Goal: Task Accomplishment & Management: Use online tool/utility

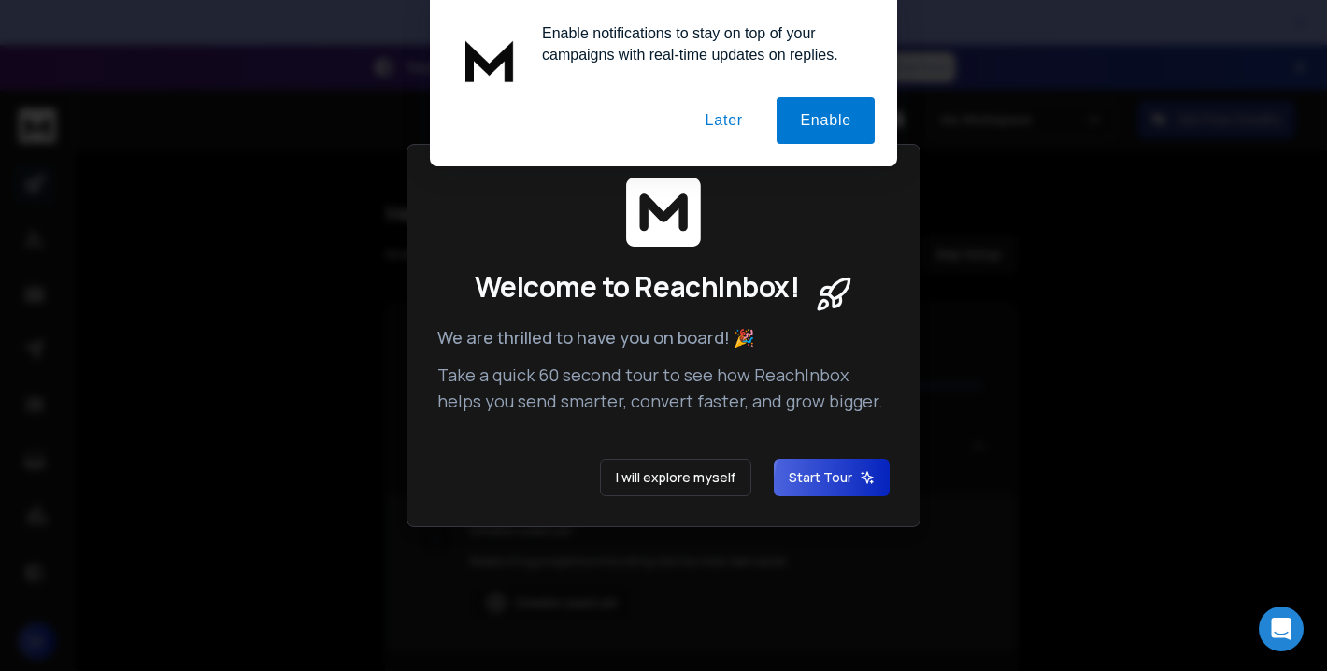
click at [715, 111] on button "Later" at bounding box center [723, 120] width 84 height 47
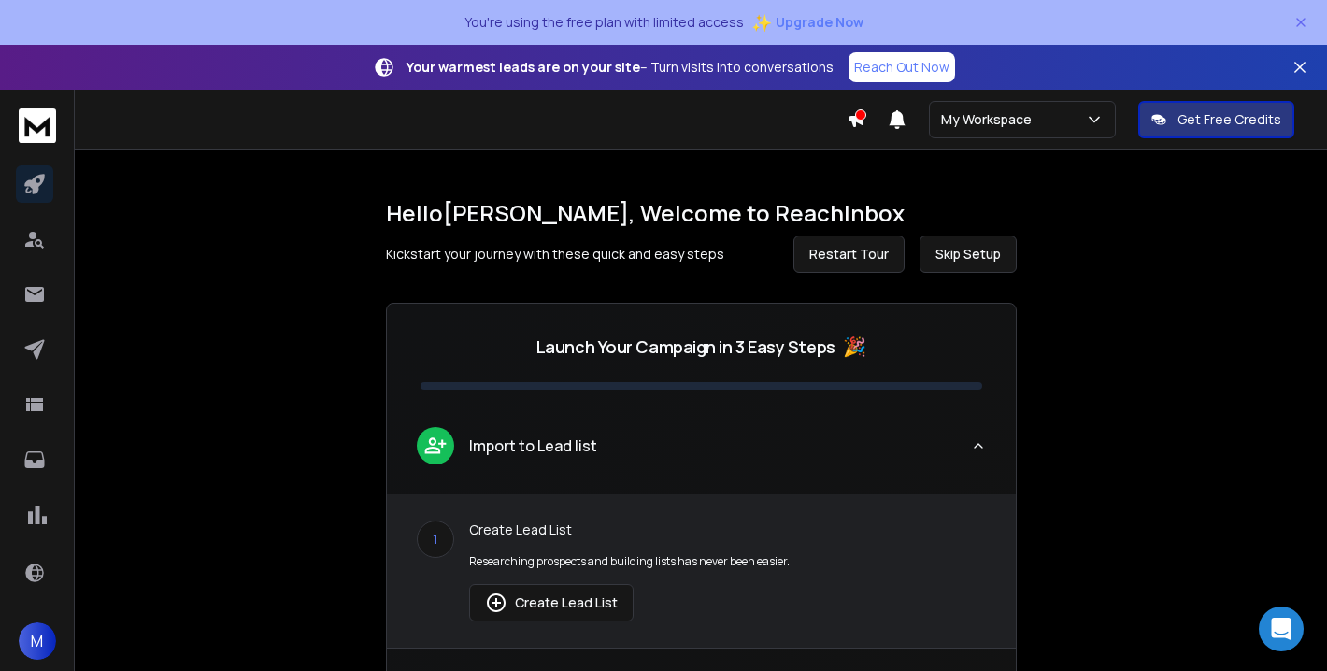
scroll to position [237, 0]
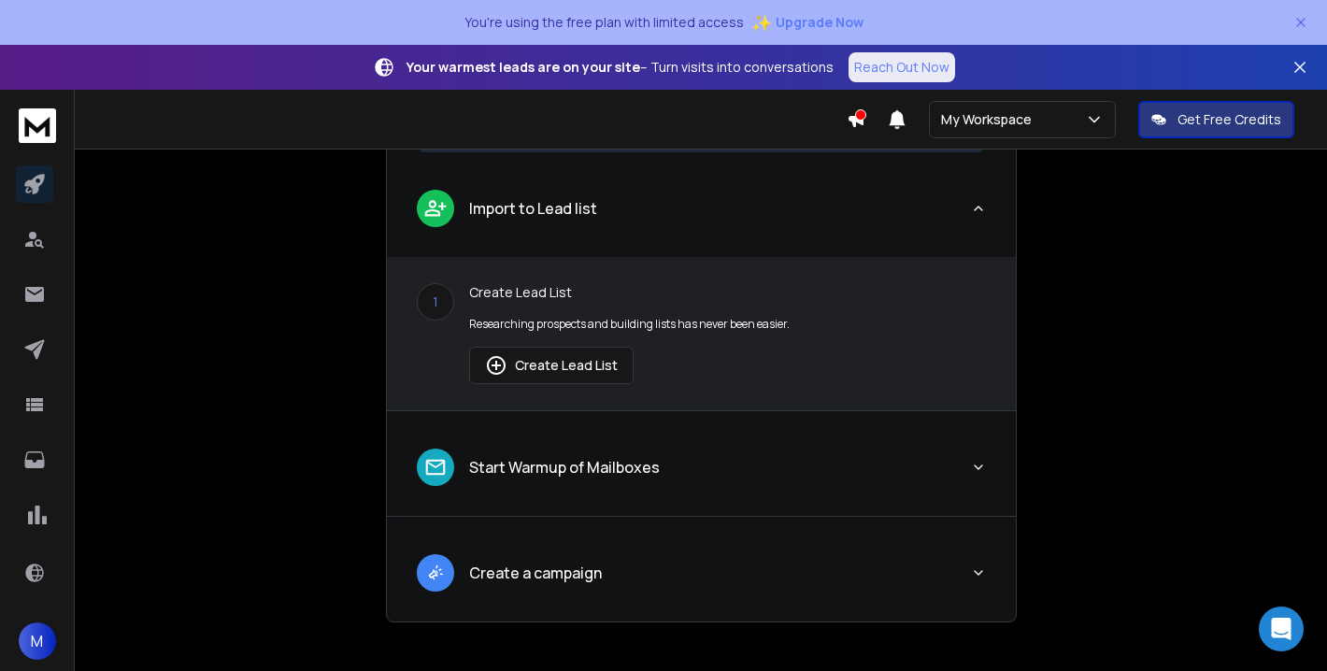
click at [890, 74] on p "Reach Out Now" at bounding box center [901, 67] width 95 height 19
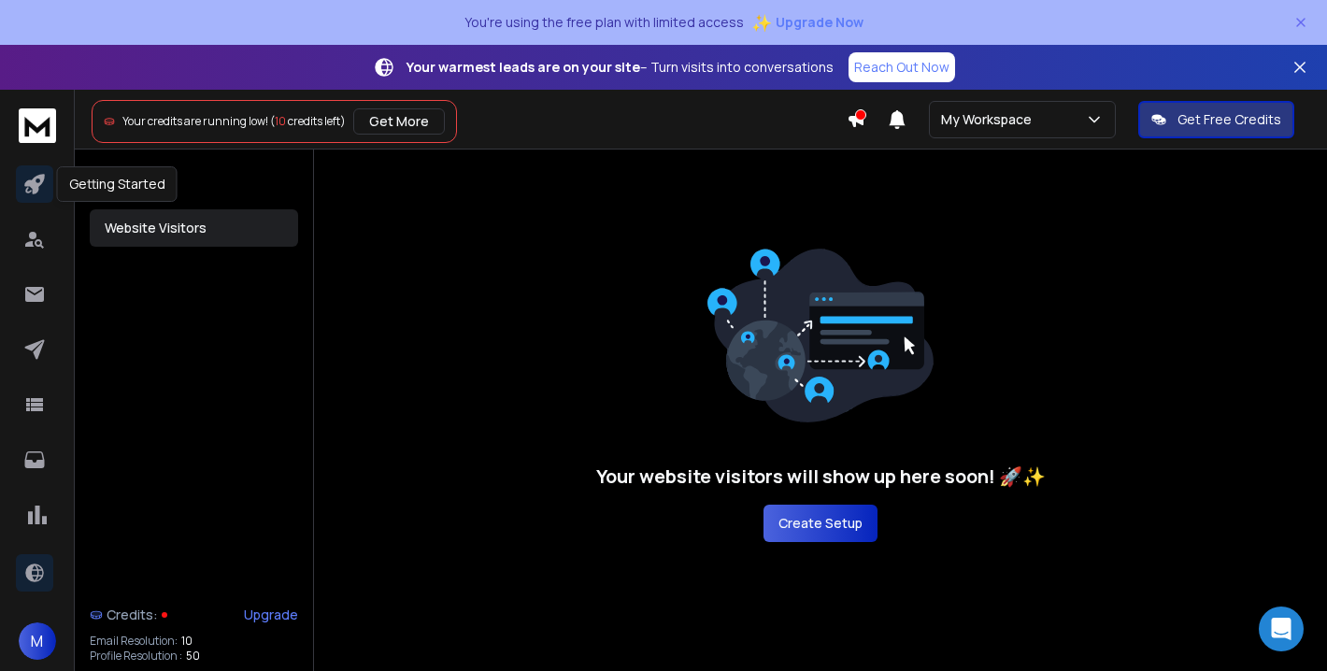
click at [44, 196] on link at bounding box center [34, 183] width 37 height 37
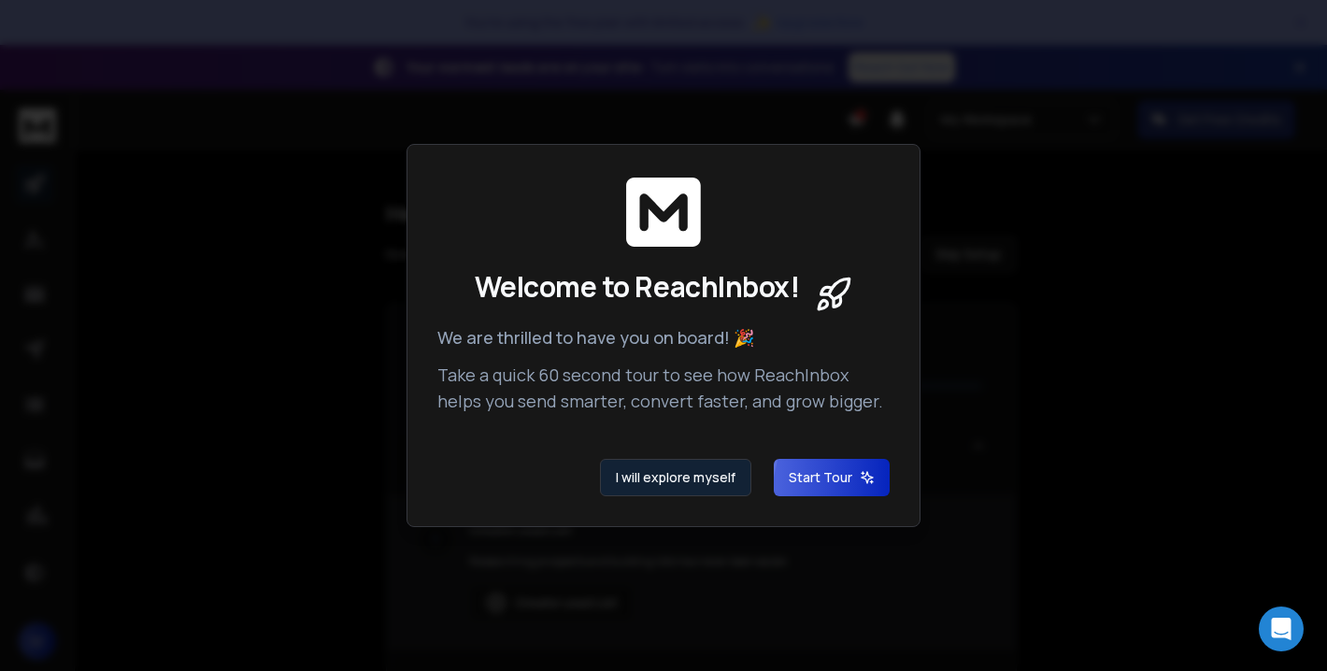
click at [723, 477] on button "I will explore myself" at bounding box center [675, 477] width 151 height 37
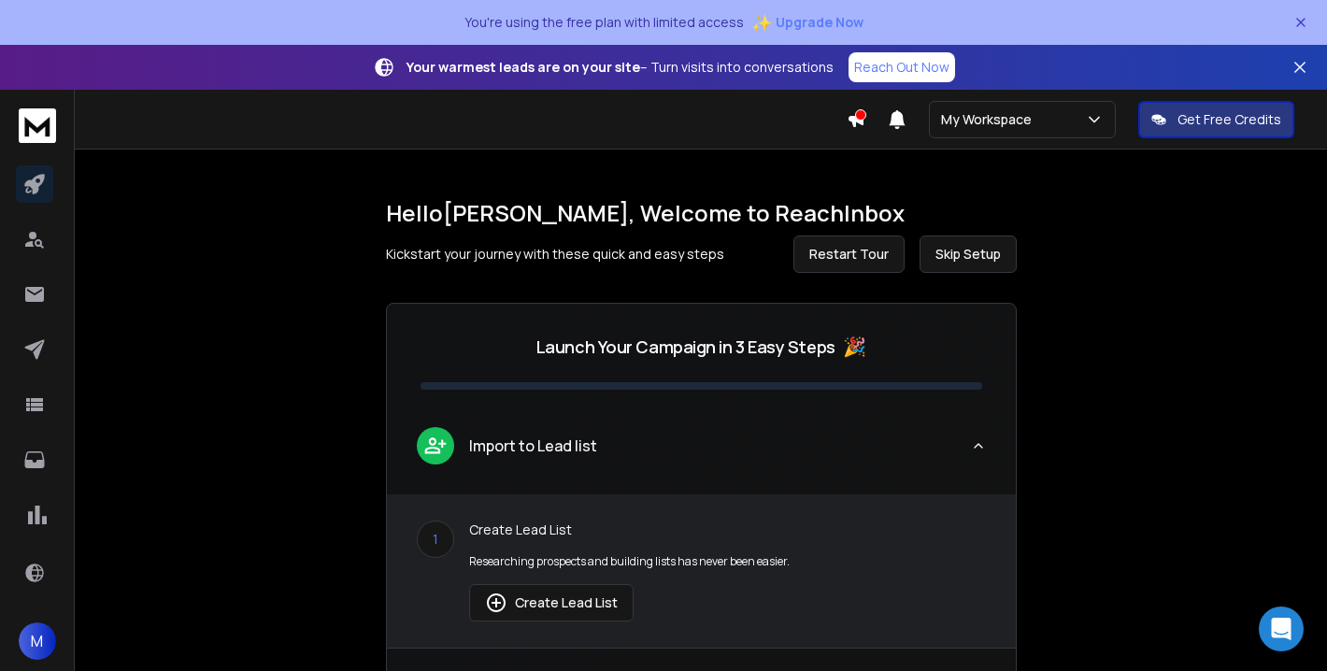
click at [1304, 15] on icon "Close notification" at bounding box center [1300, 22] width 15 height 15
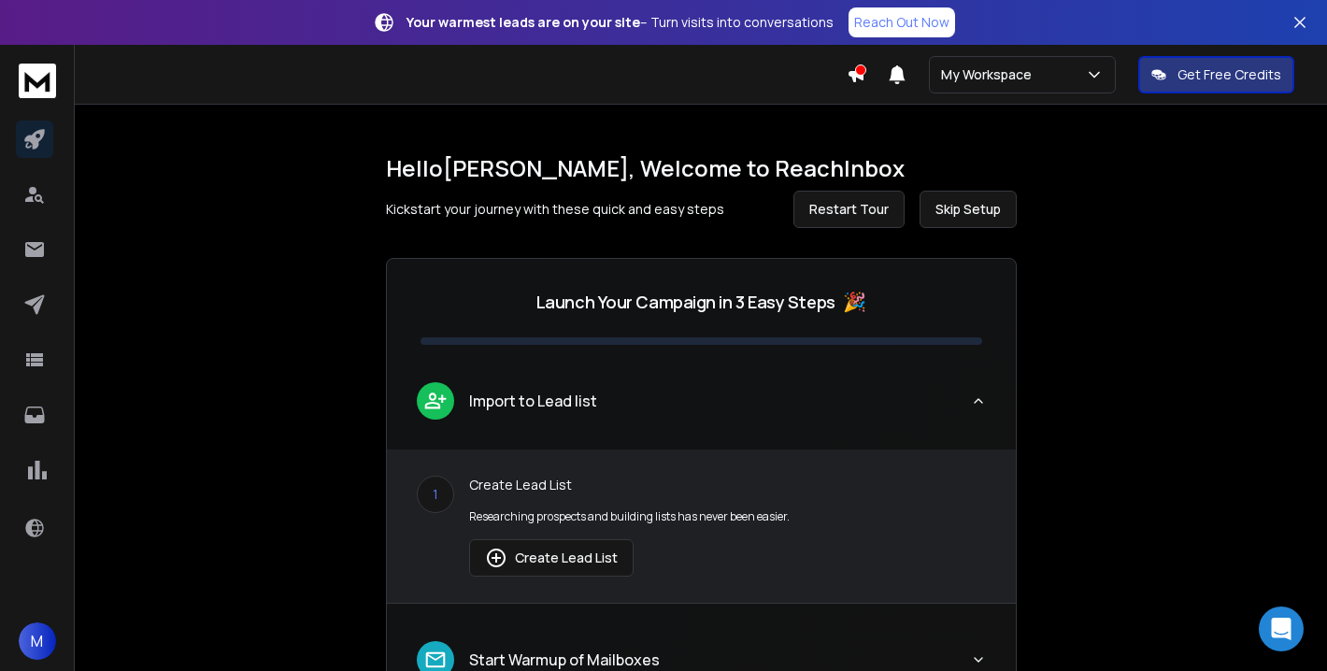
click at [1302, 15] on icon at bounding box center [1299, 22] width 17 height 17
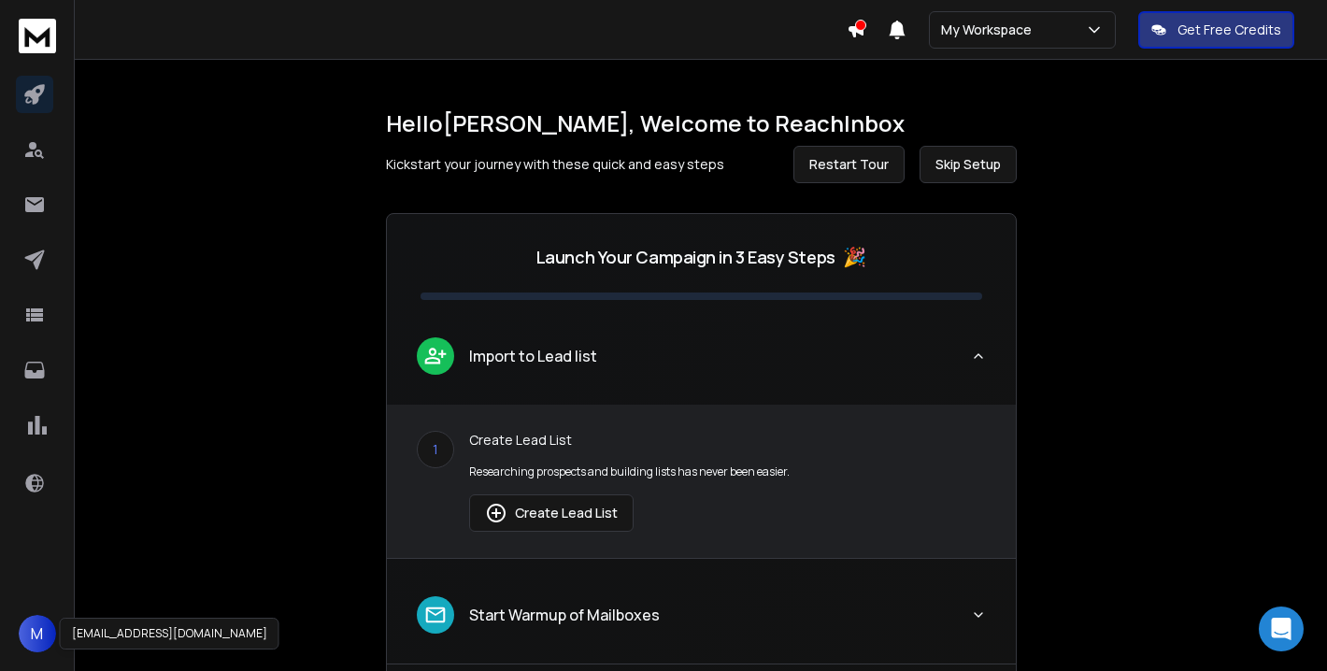
click at [22, 640] on span "M" at bounding box center [37, 633] width 37 height 37
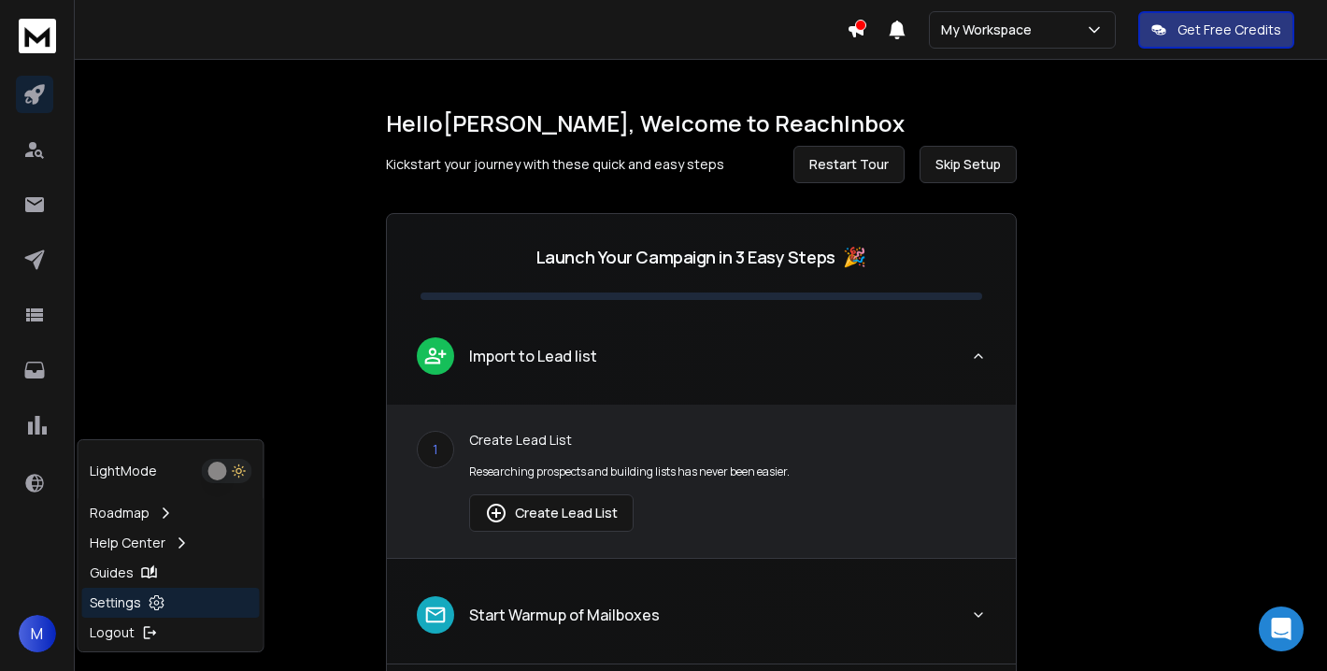
click at [16, 533] on div "M" at bounding box center [37, 335] width 75 height 671
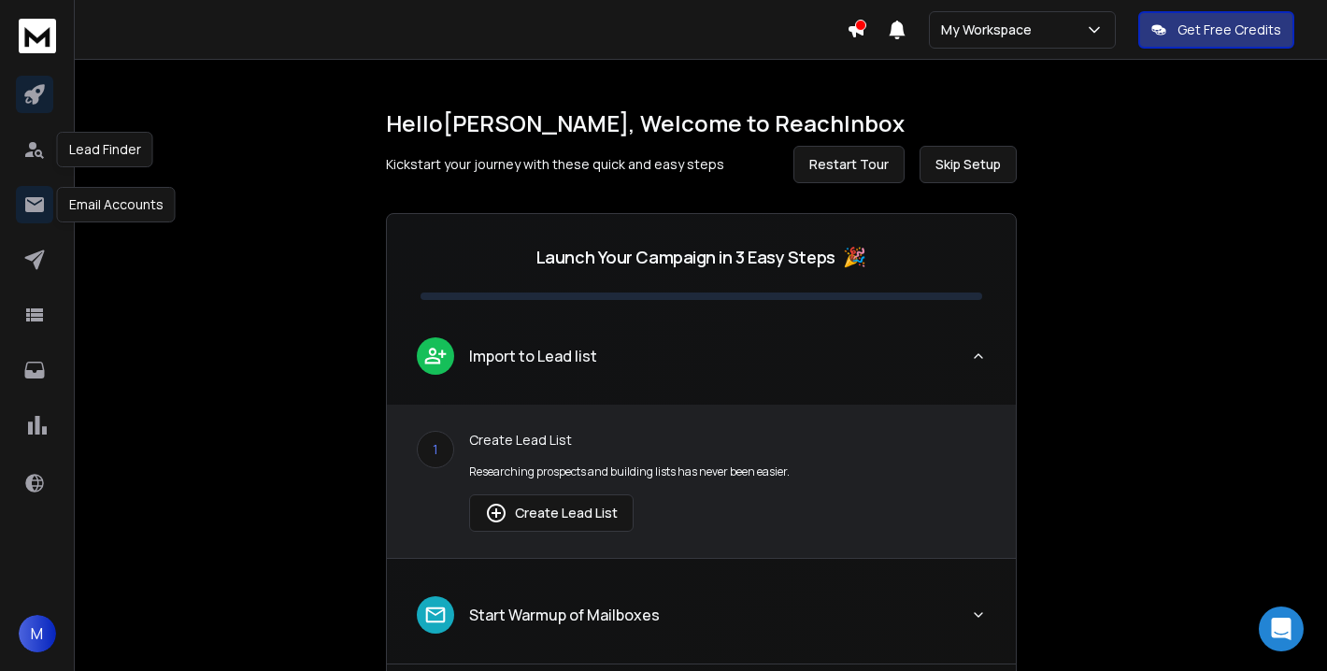
click at [40, 200] on icon at bounding box center [34, 204] width 22 height 22
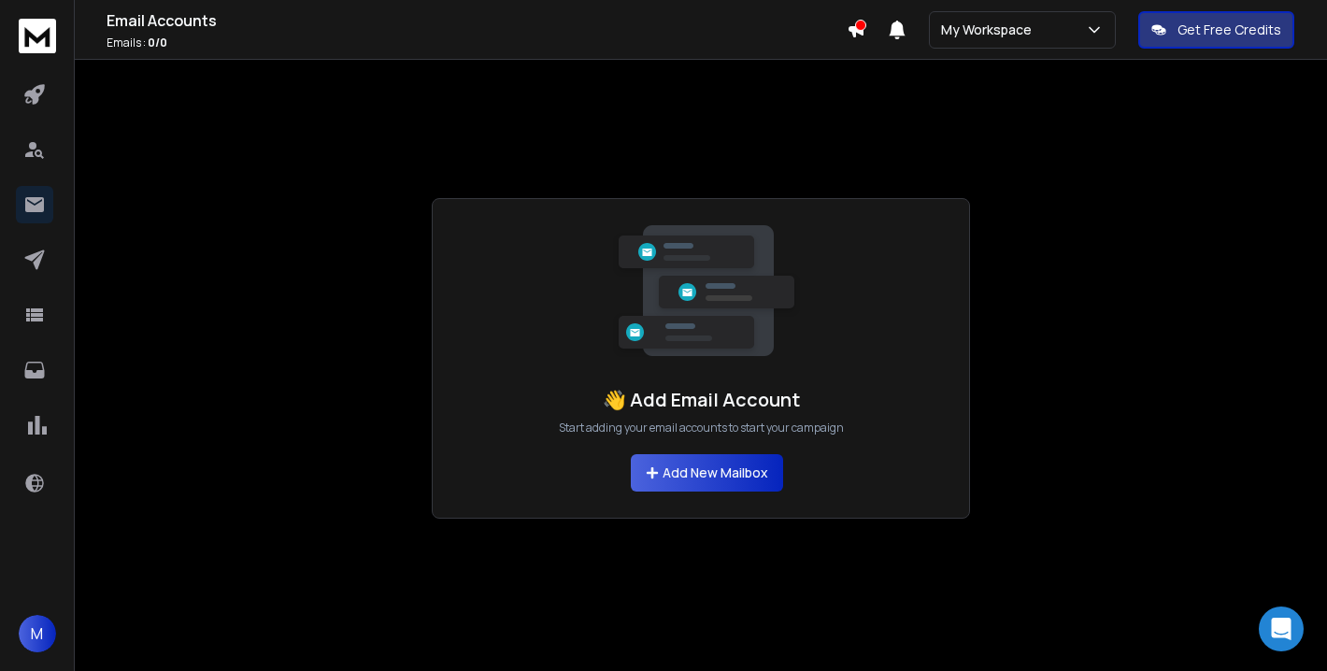
click at [40, 36] on img at bounding box center [37, 36] width 37 height 35
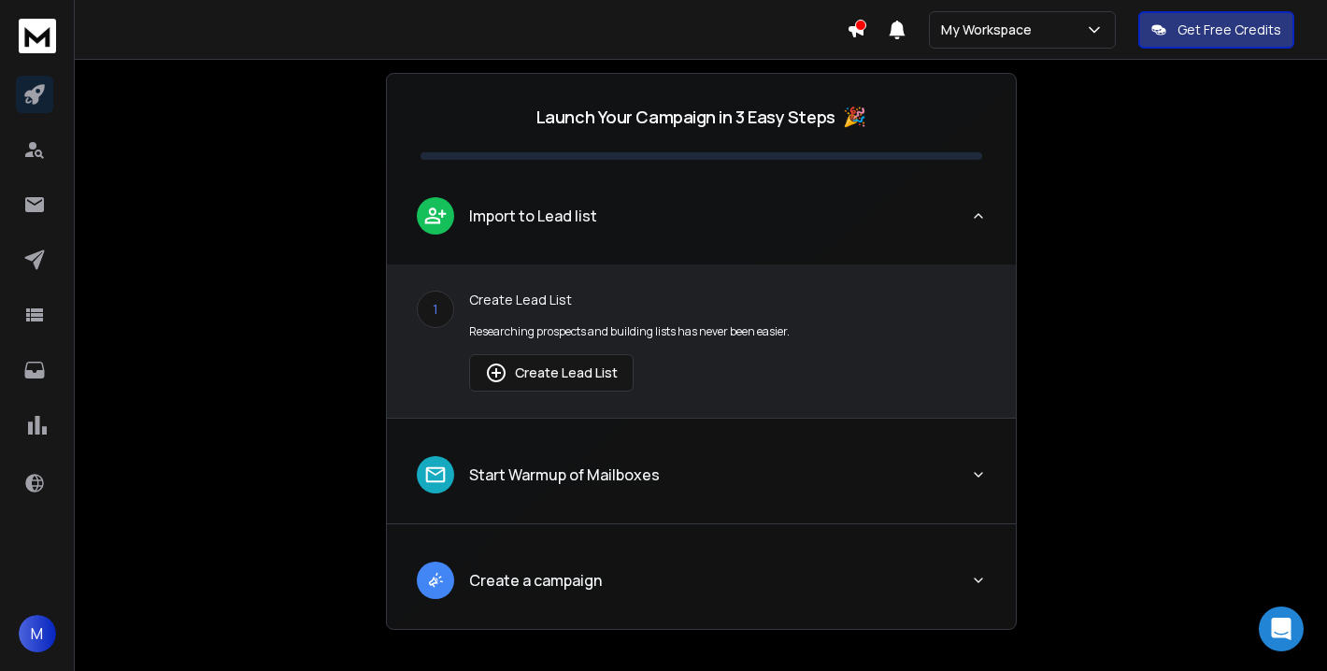
scroll to position [148, 0]
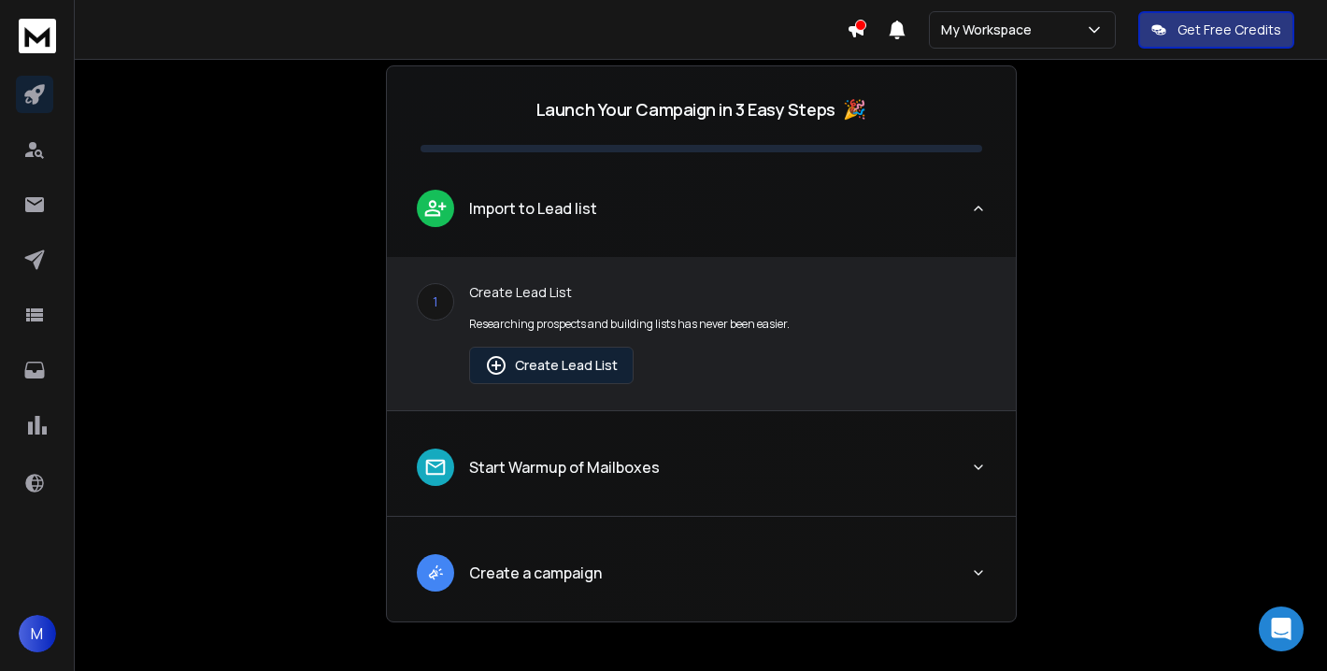
click at [545, 363] on button "Create Lead List" at bounding box center [551, 365] width 164 height 37
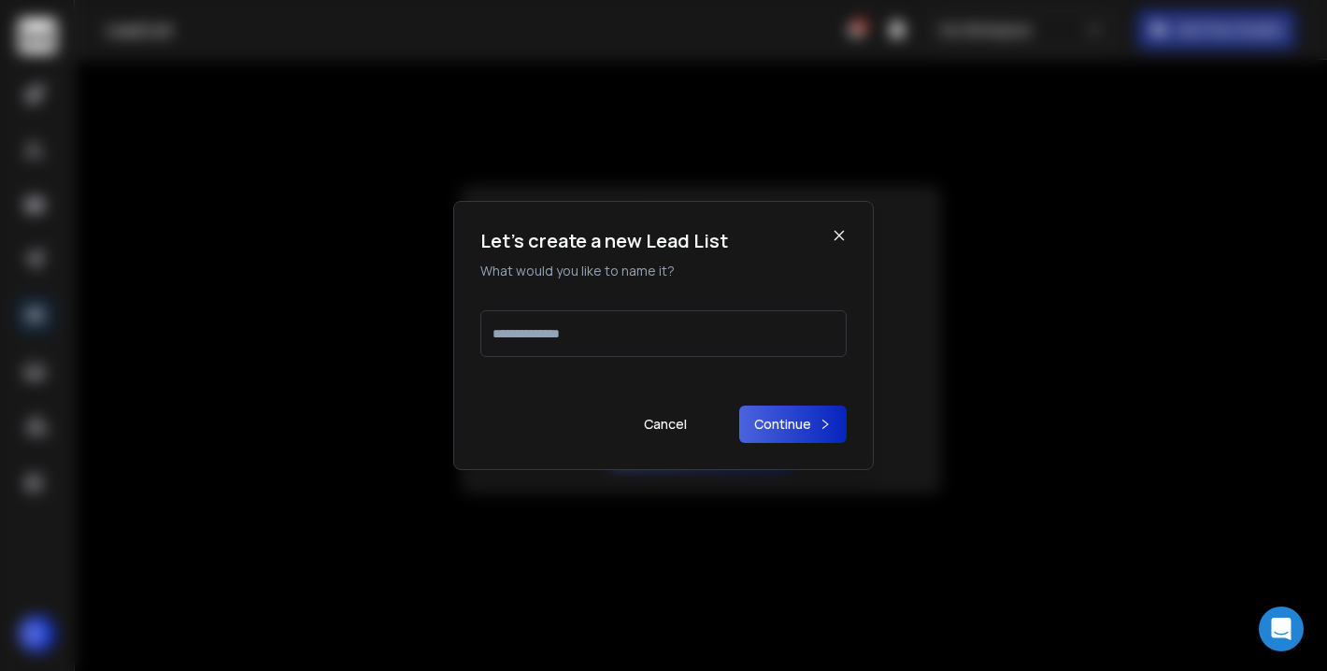
click at [825, 235] on div "Let's create a new Lead List What would you like to name it?" at bounding box center [663, 254] width 366 height 52
click at [844, 228] on icon at bounding box center [839, 235] width 15 height 15
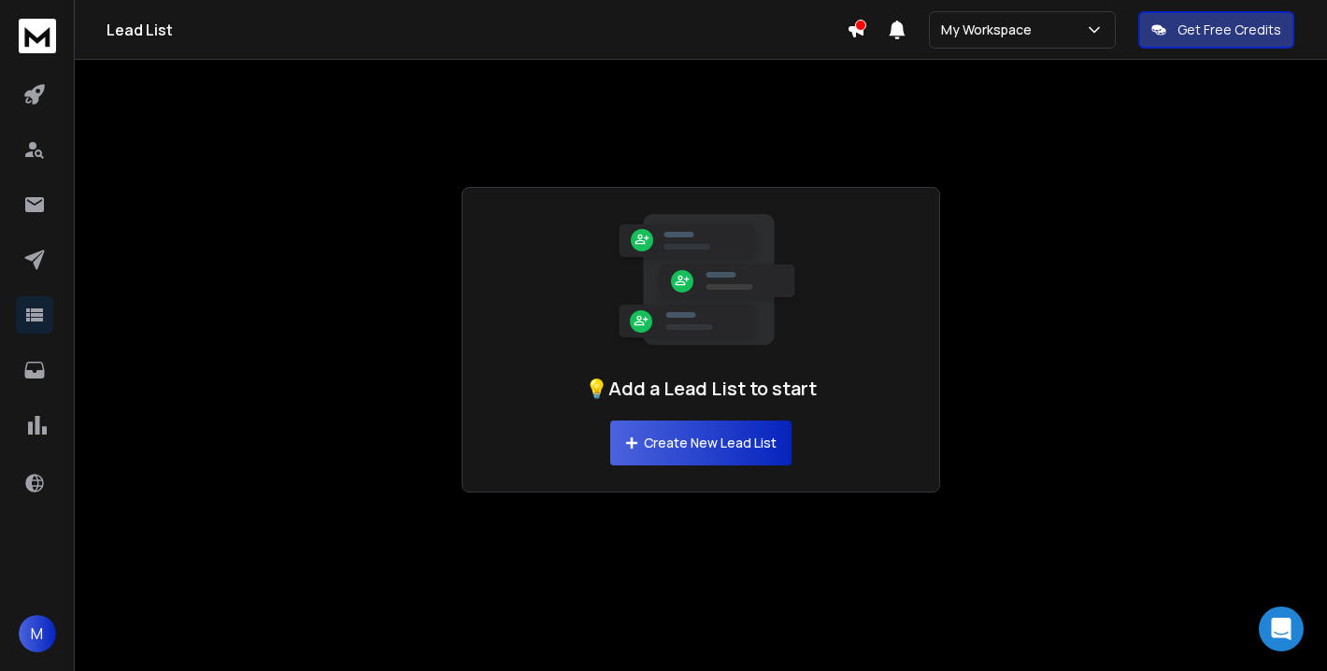
click at [31, 32] on img at bounding box center [37, 36] width 37 height 35
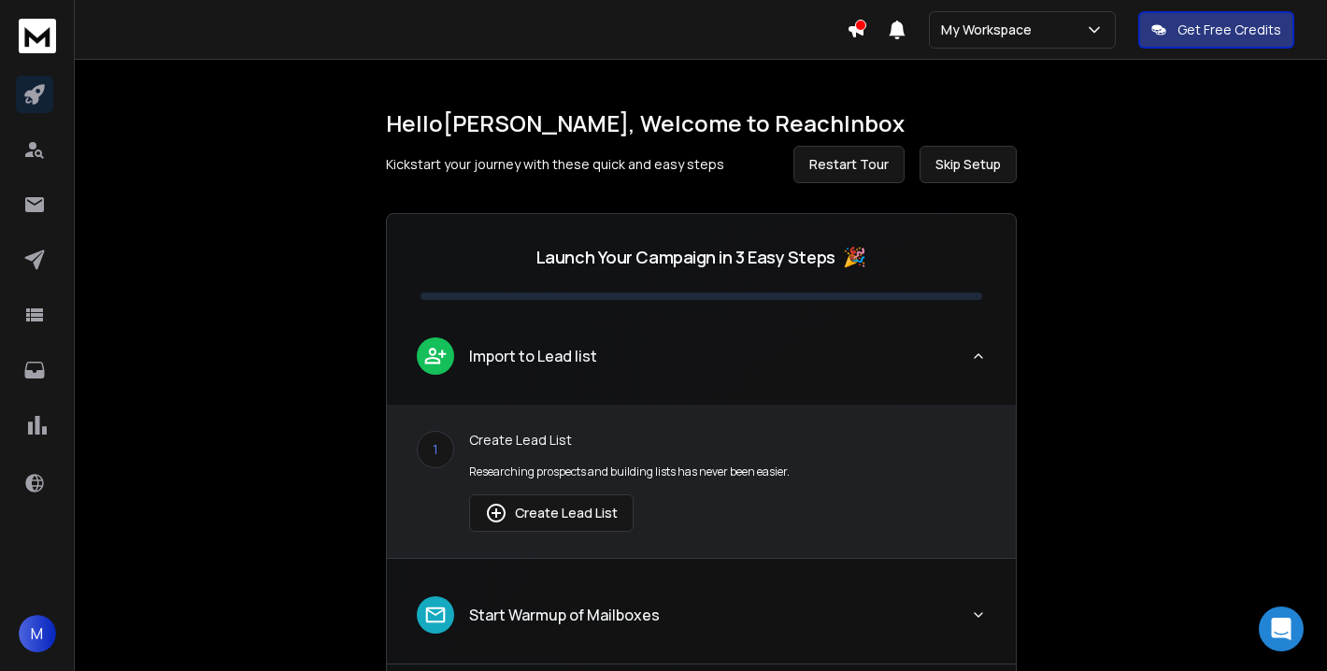
click at [31, 32] on img at bounding box center [37, 36] width 37 height 35
click at [37, 143] on icon at bounding box center [34, 149] width 22 height 22
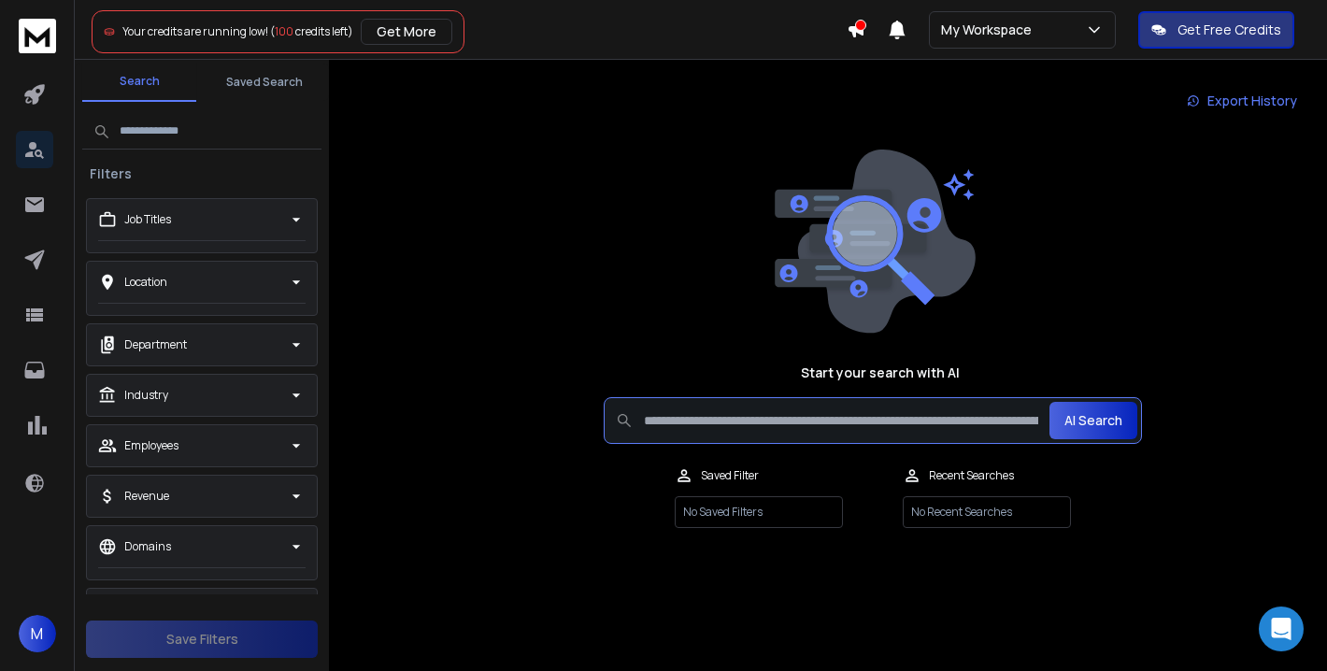
click at [690, 408] on textarea at bounding box center [841, 420] width 394 height 37
click at [147, 140] on input at bounding box center [201, 130] width 239 height 37
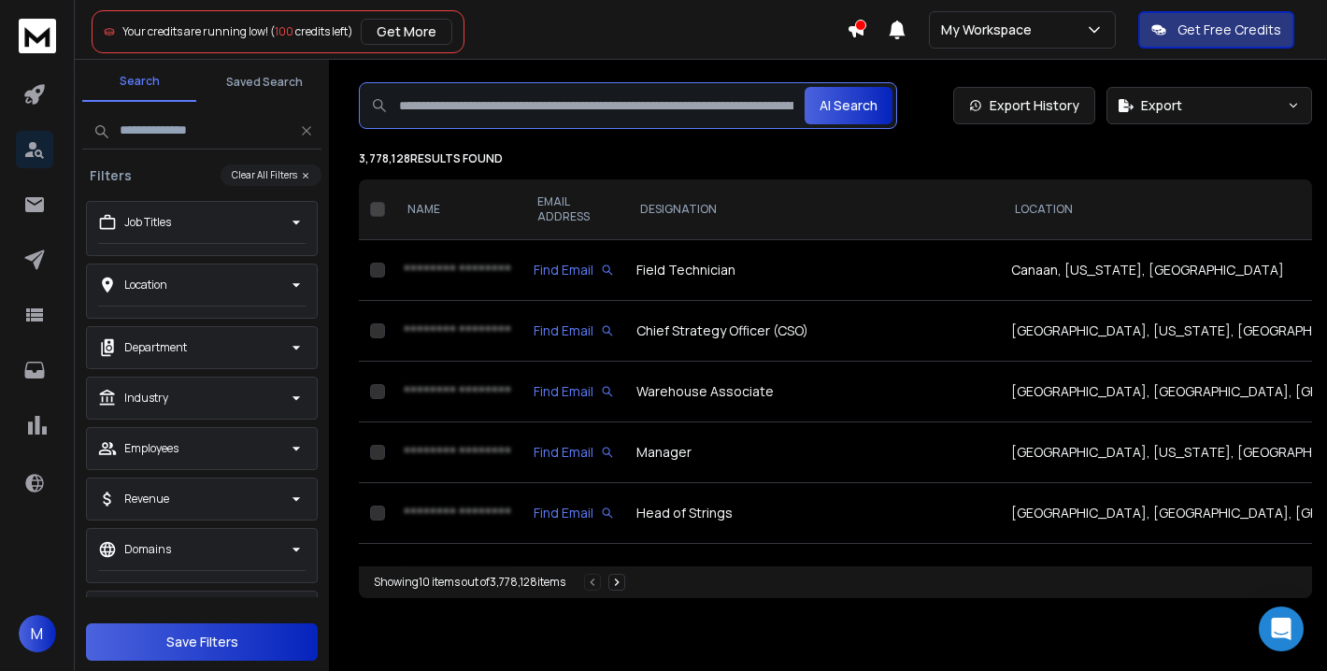
type input "**********"
drag, startPoint x: 218, startPoint y: 142, endPoint x: -19, endPoint y: 130, distance: 236.7
click at [0, 130] on html "**********" at bounding box center [663, 335] width 1327 height 671
type input "**********"
click at [194, 284] on div "Location" at bounding box center [201, 285] width 207 height 19
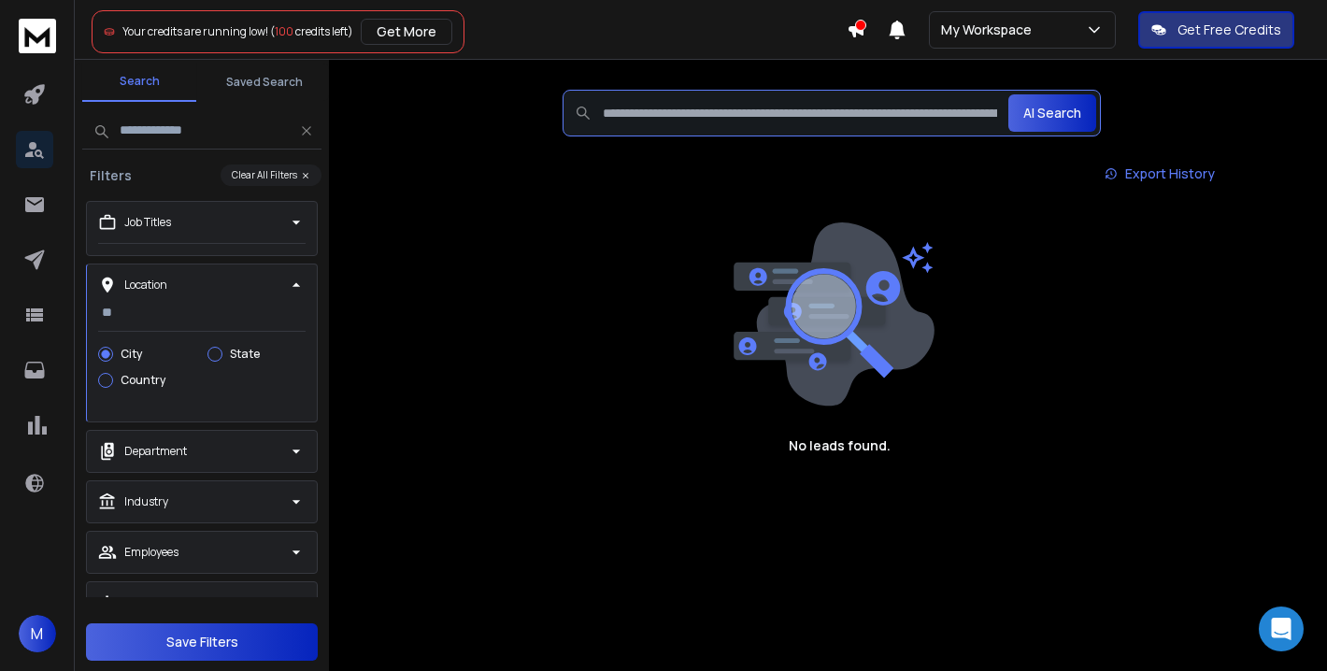
type input "*"
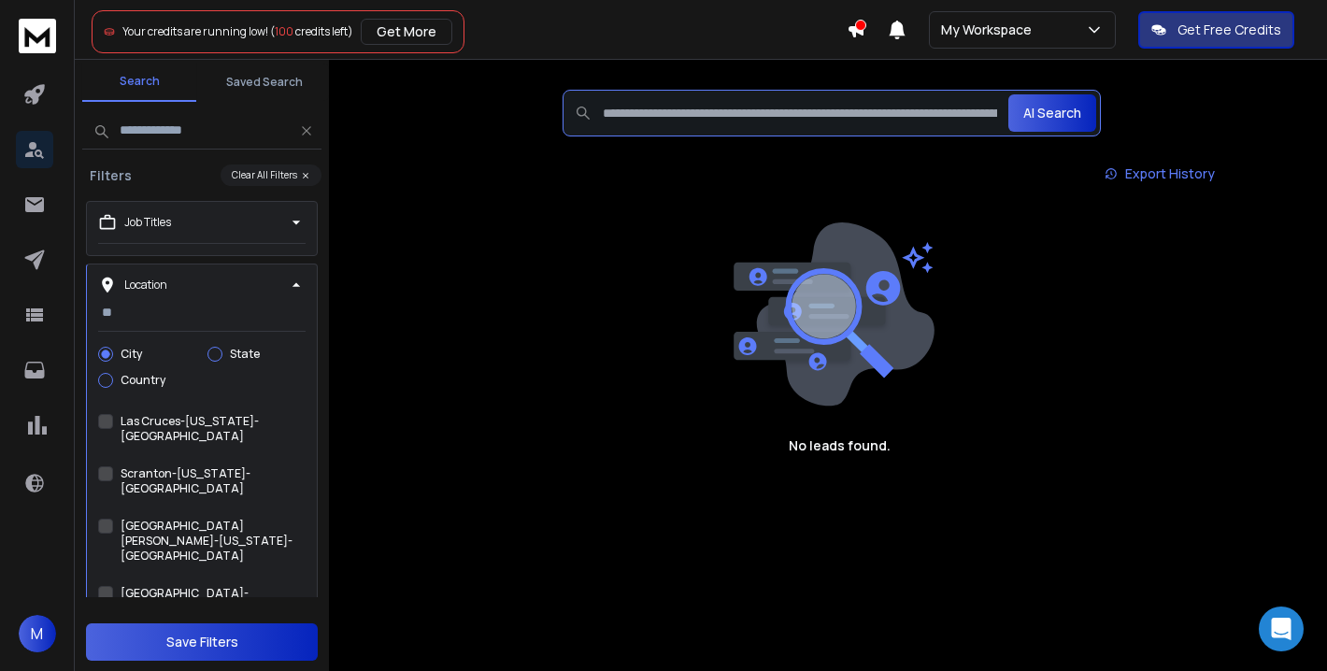
type input "*"
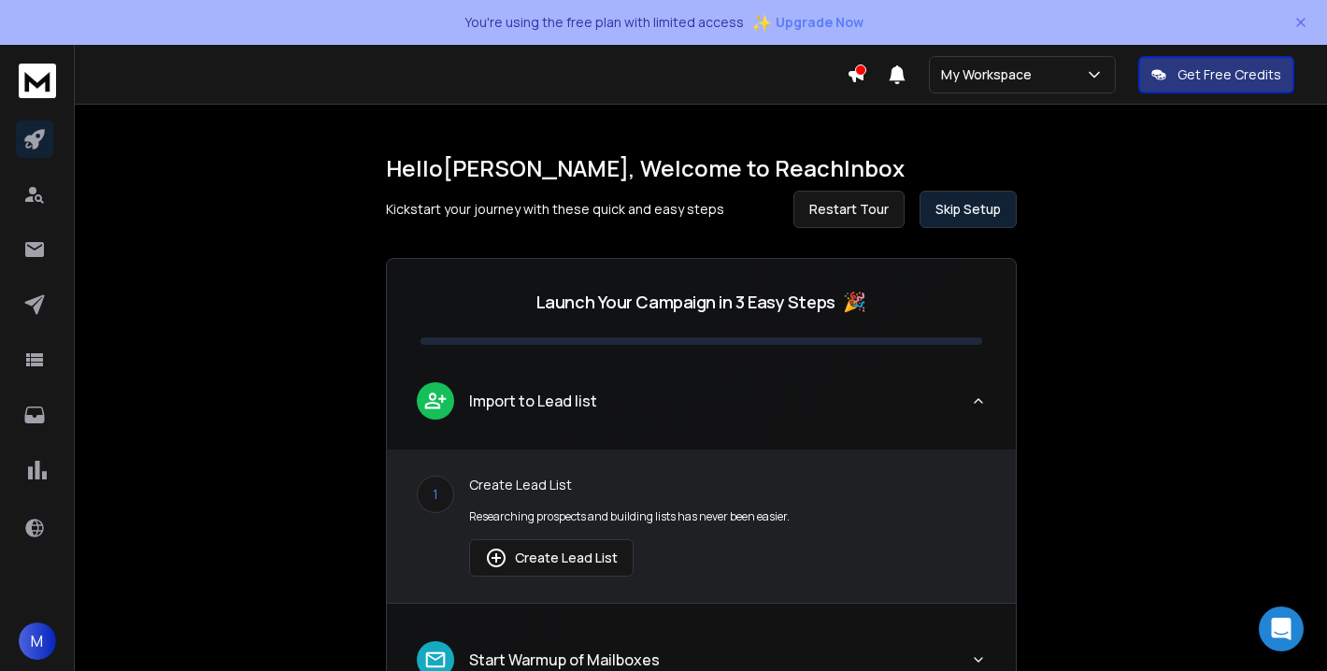
click at [992, 205] on span "Skip Setup" at bounding box center [967, 209] width 65 height 19
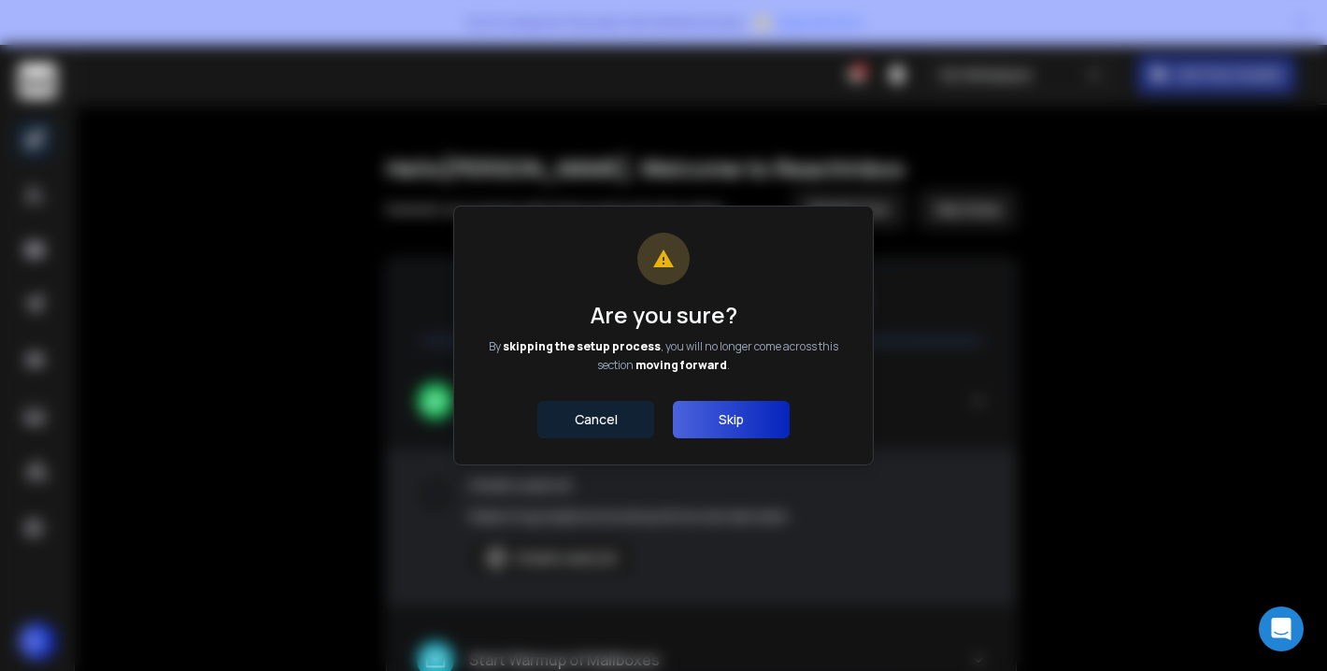
click at [747, 426] on button "Skip" at bounding box center [731, 419] width 117 height 37
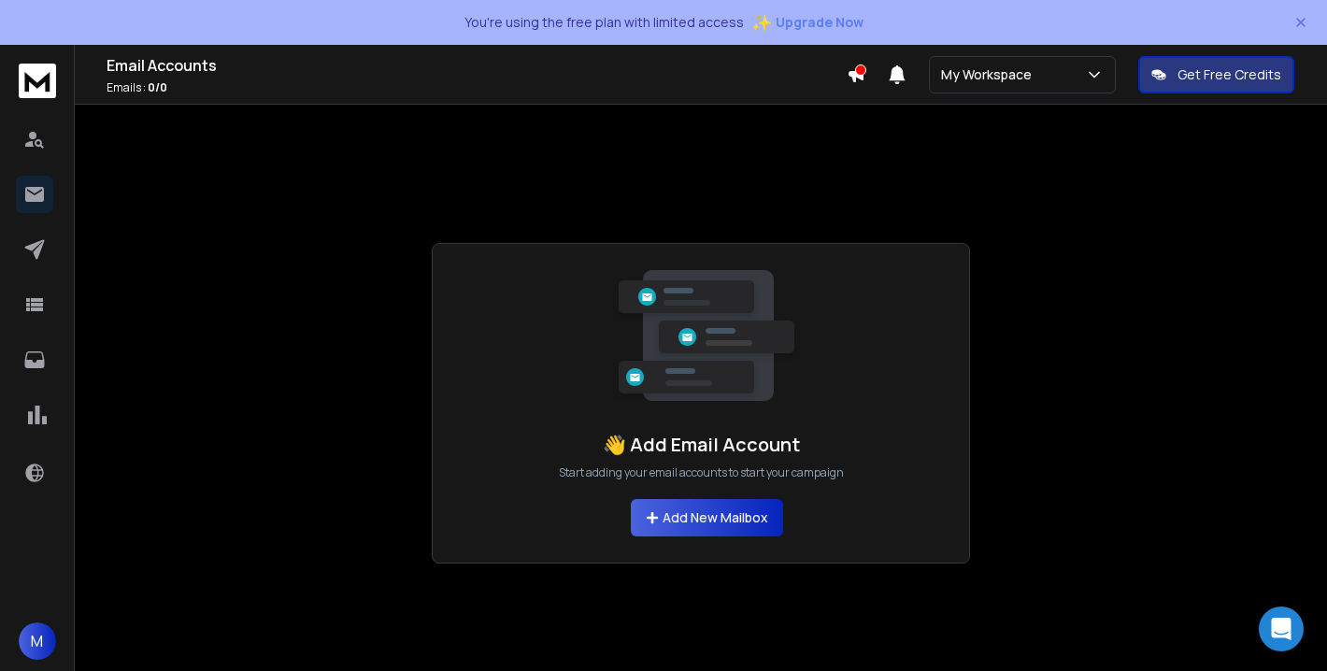
scroll to position [30, 0]
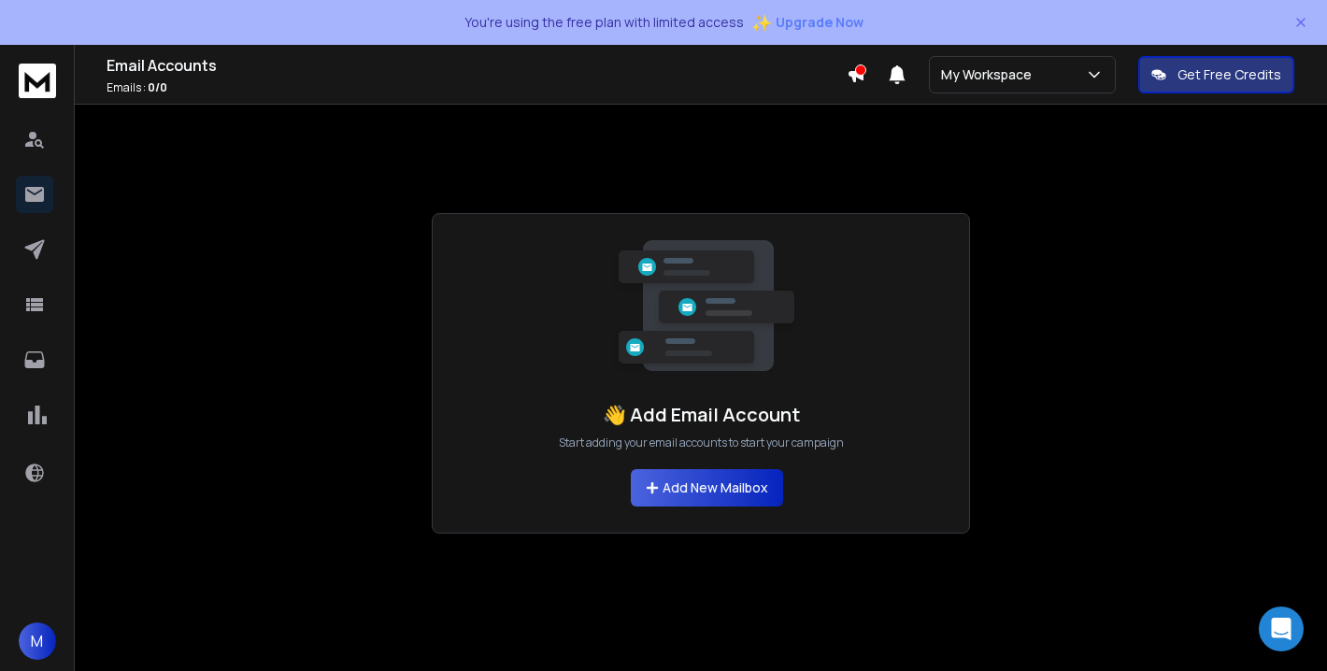
click at [723, 497] on button "Add New Mailbox" at bounding box center [707, 487] width 152 height 37
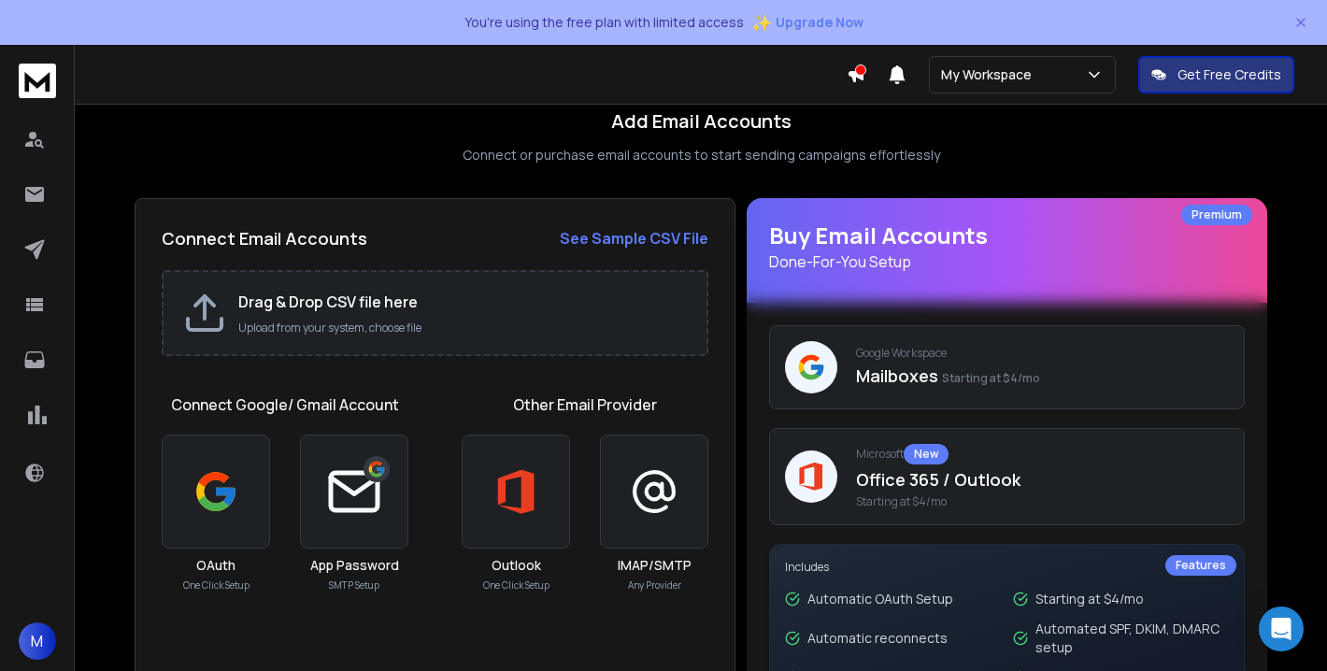
scroll to position [121, 0]
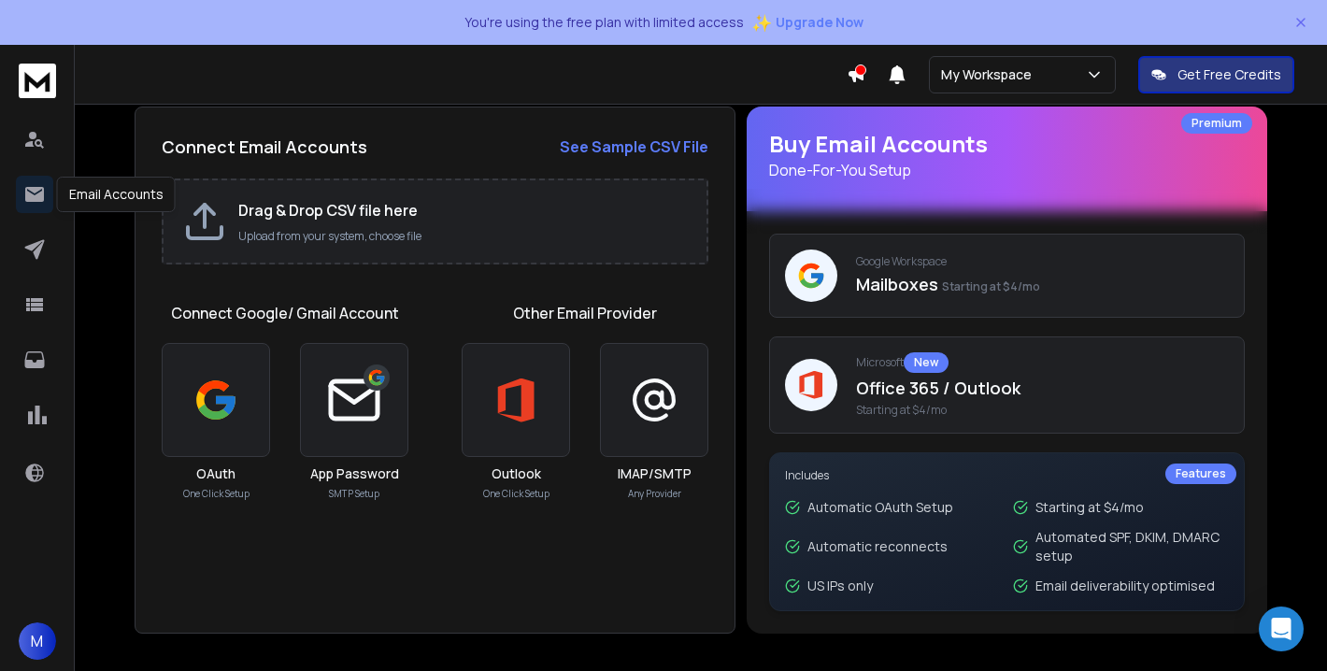
click at [32, 201] on icon at bounding box center [34, 194] width 22 height 22
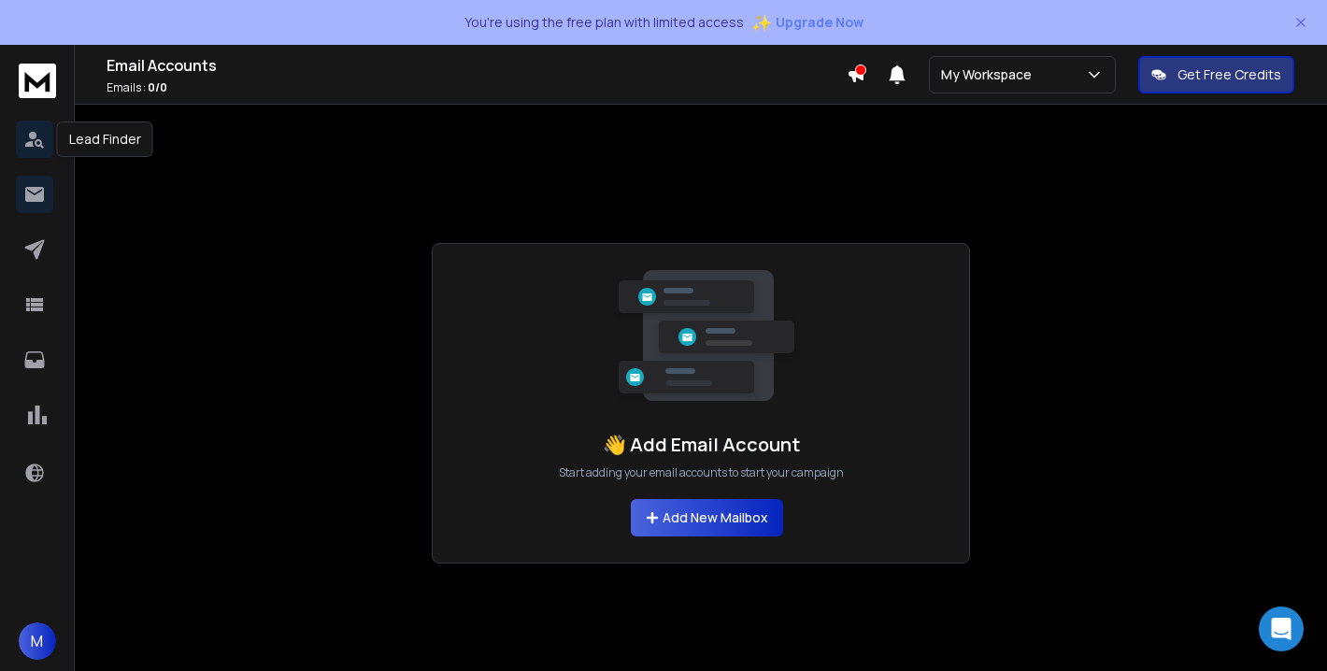
click at [37, 149] on icon at bounding box center [34, 139] width 22 height 22
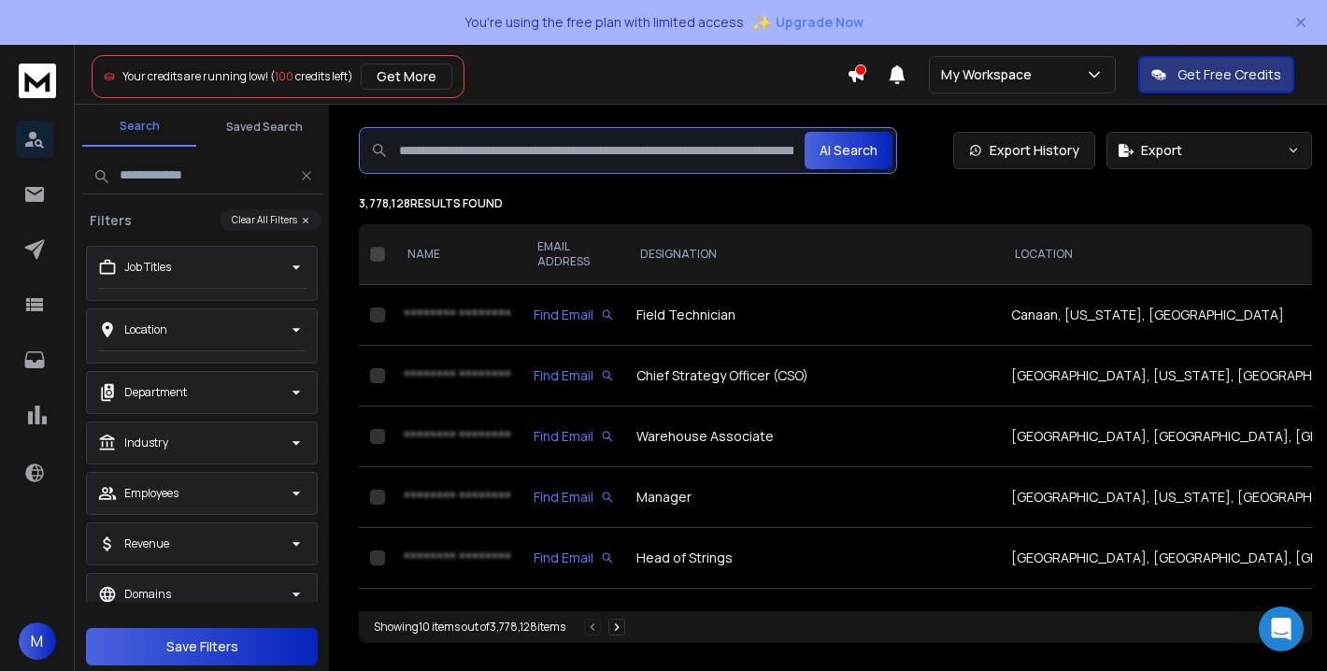
drag, startPoint x: 225, startPoint y: 180, endPoint x: 31, endPoint y: 168, distance: 194.7
click at [35, 142] on div "**********" at bounding box center [663, 93] width 1327 height 97
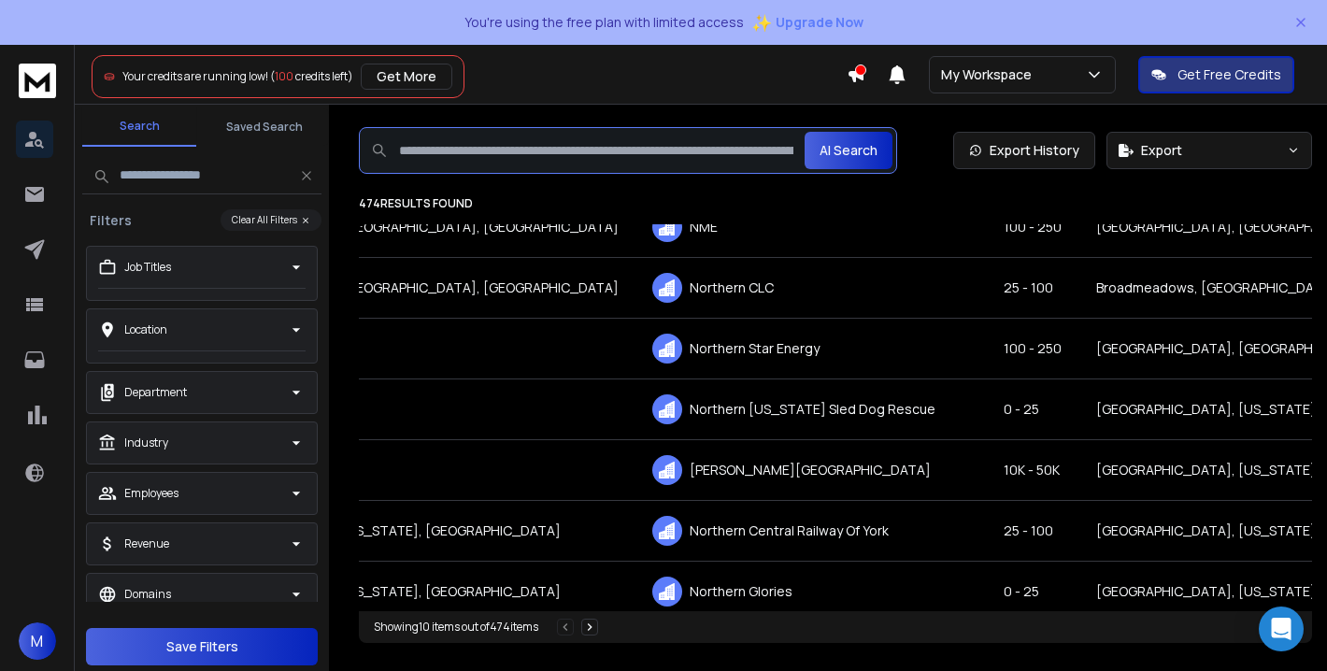
scroll to position [277, 780]
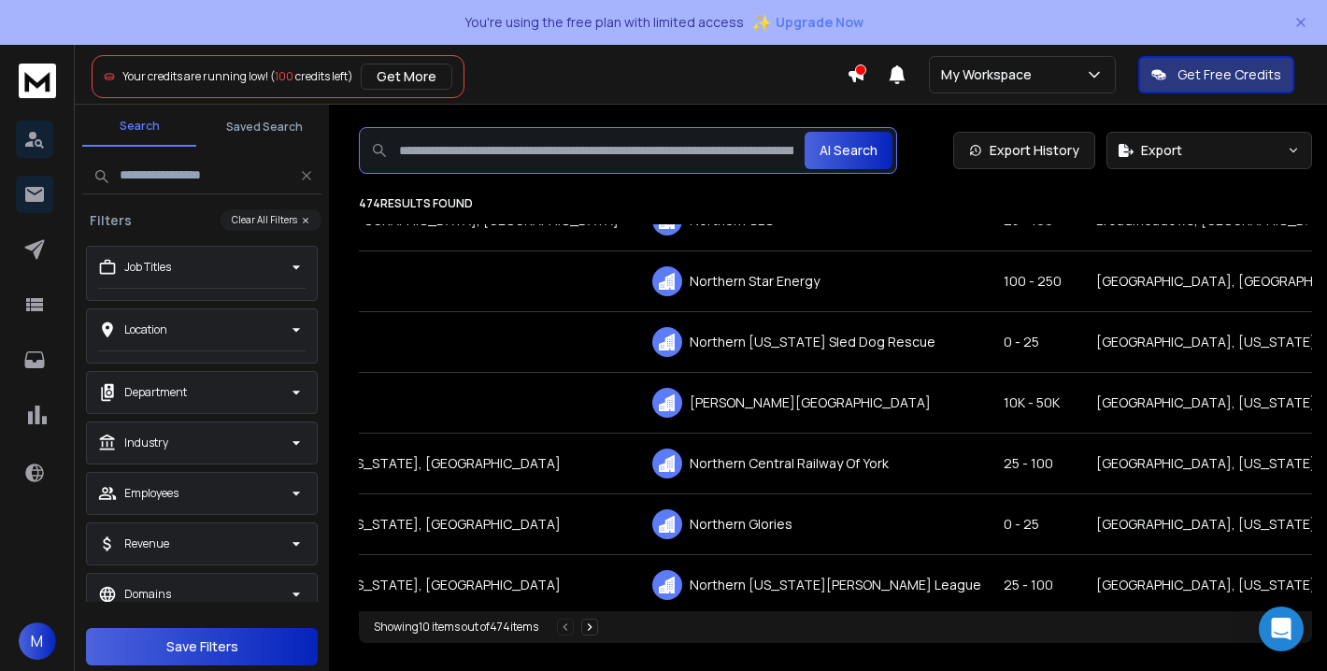
drag, startPoint x: 249, startPoint y: 181, endPoint x: 34, endPoint y: 181, distance: 215.8
click at [40, 142] on div "**********" at bounding box center [663, 93] width 1327 height 97
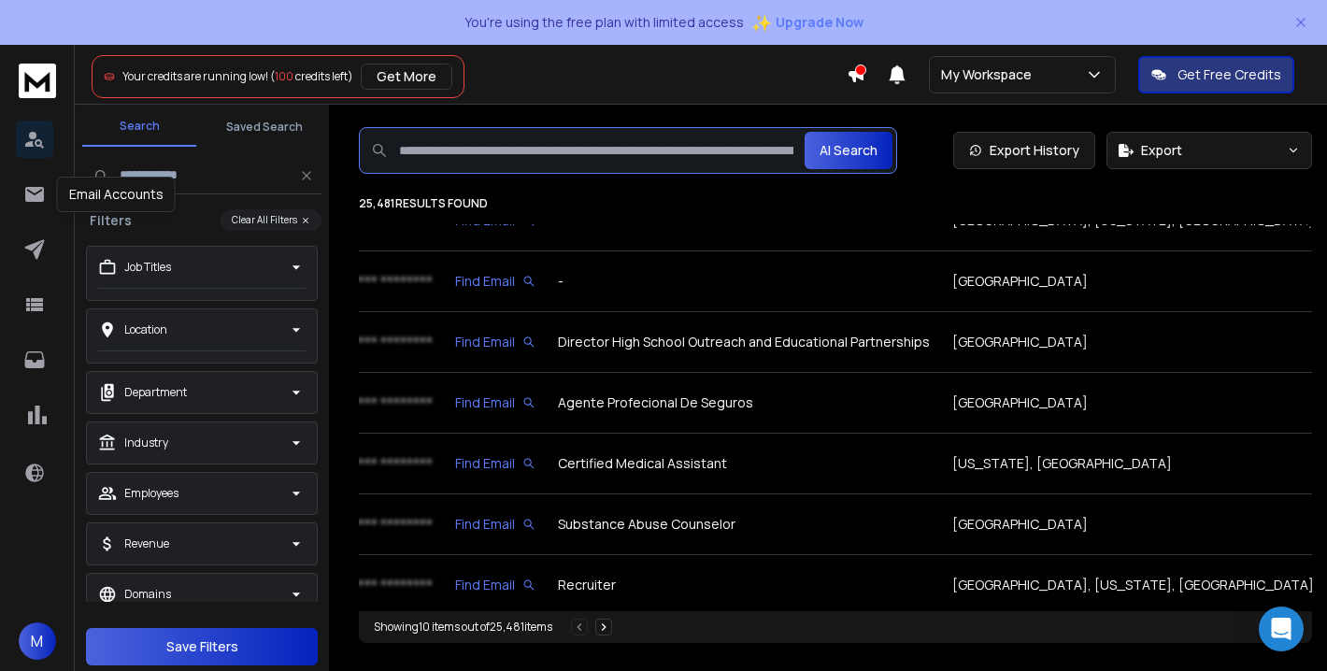
scroll to position [277, 0]
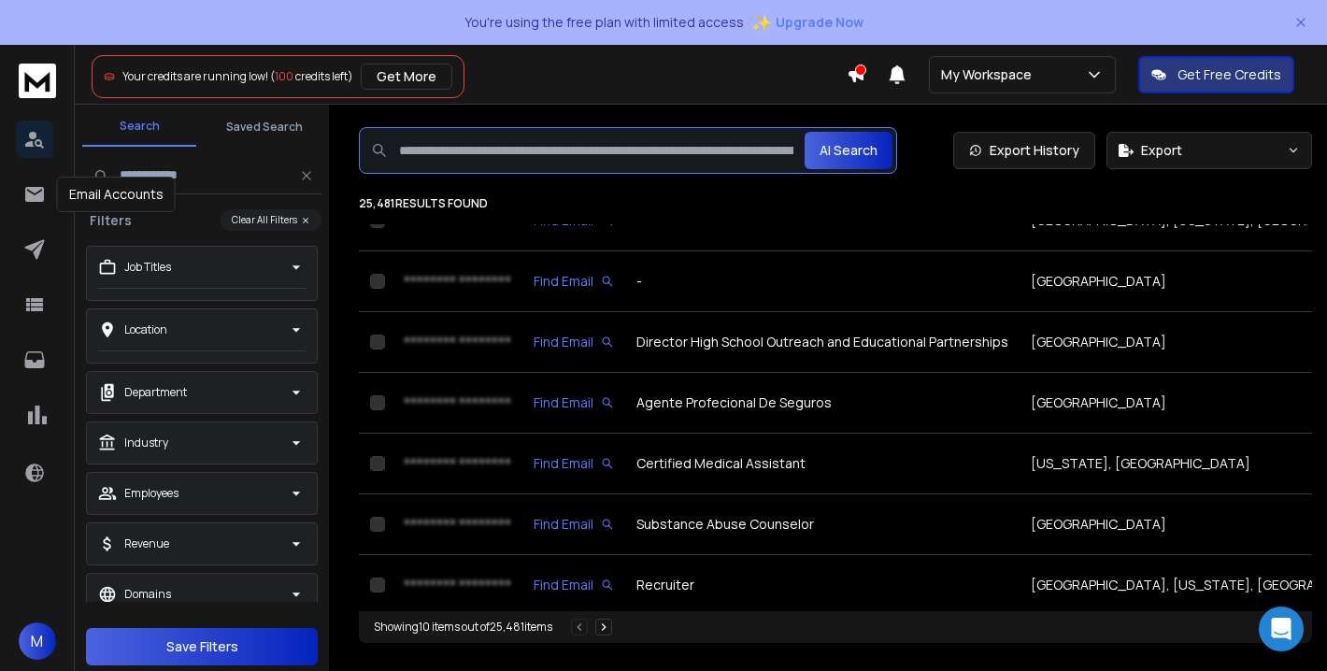
type input "**********"
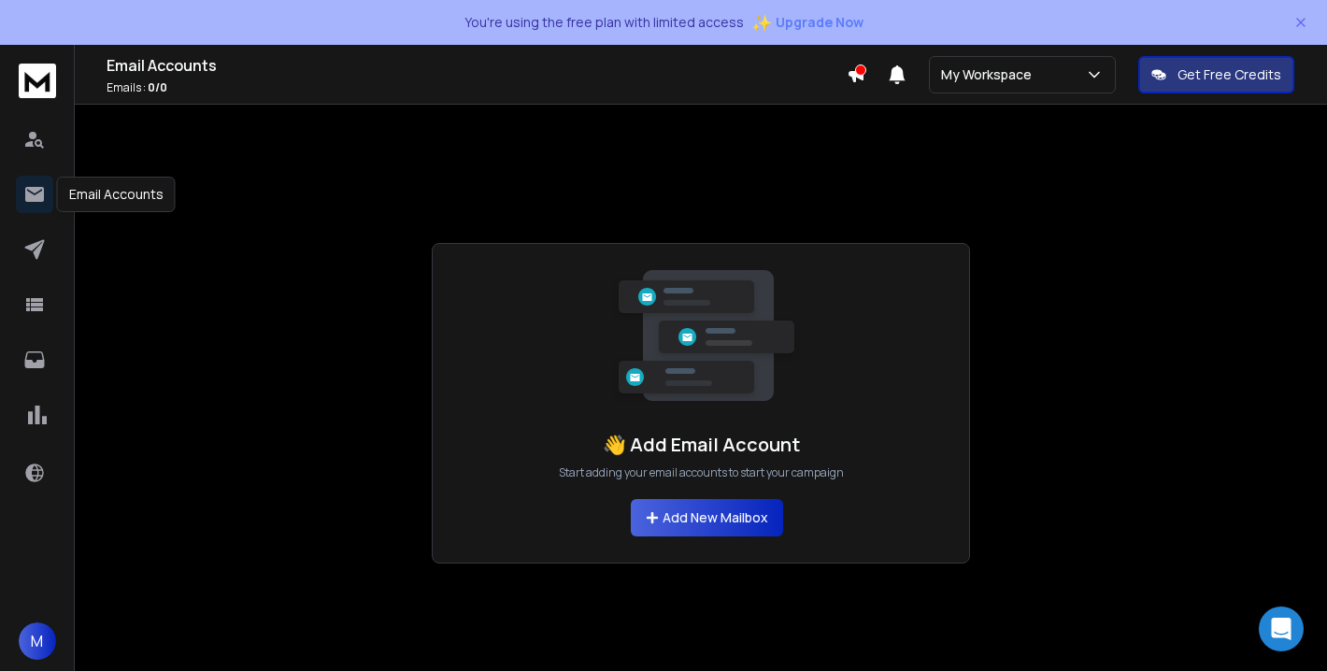
scroll to position [121, 0]
click at [42, 633] on span "M" at bounding box center [37, 640] width 37 height 37
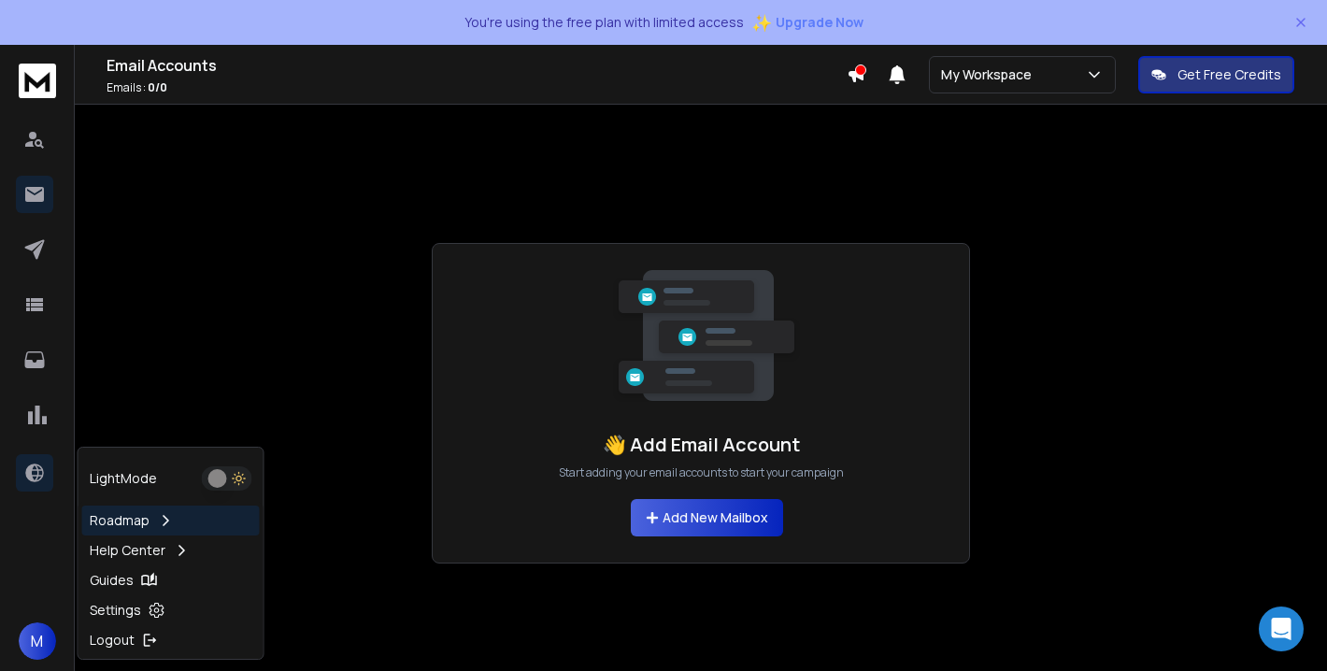
click at [50, 478] on link at bounding box center [34, 472] width 37 height 37
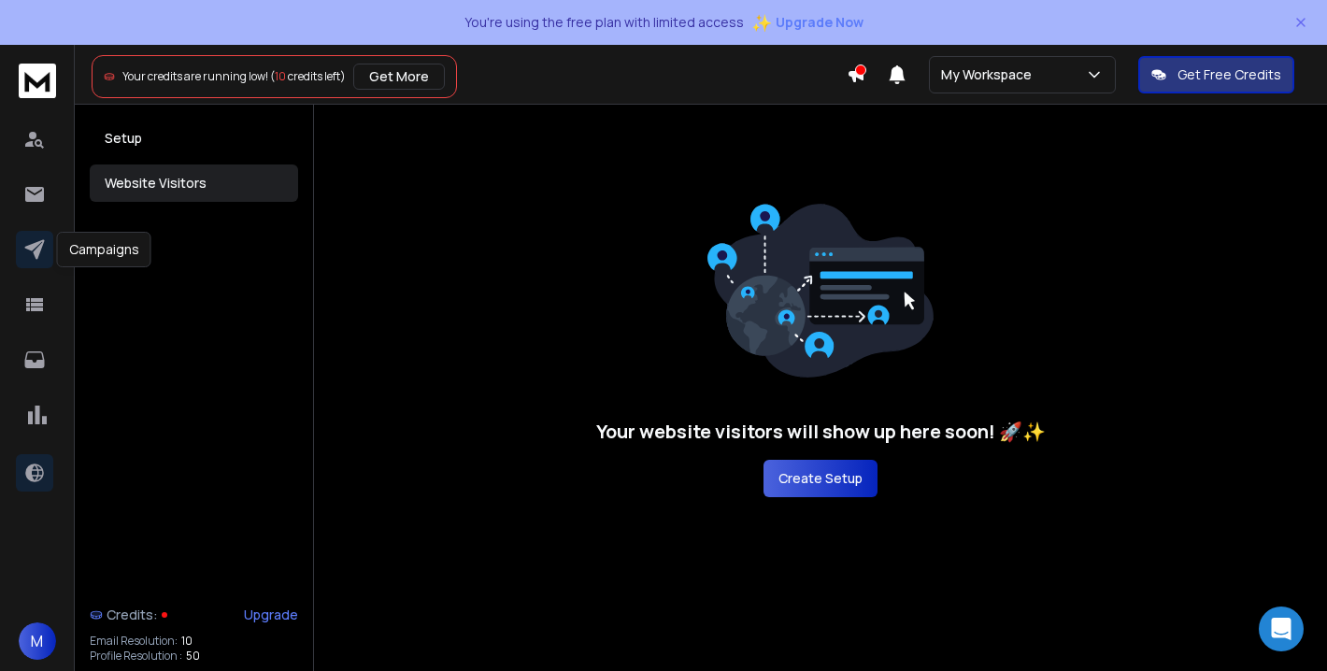
click at [36, 266] on link at bounding box center [34, 249] width 37 height 37
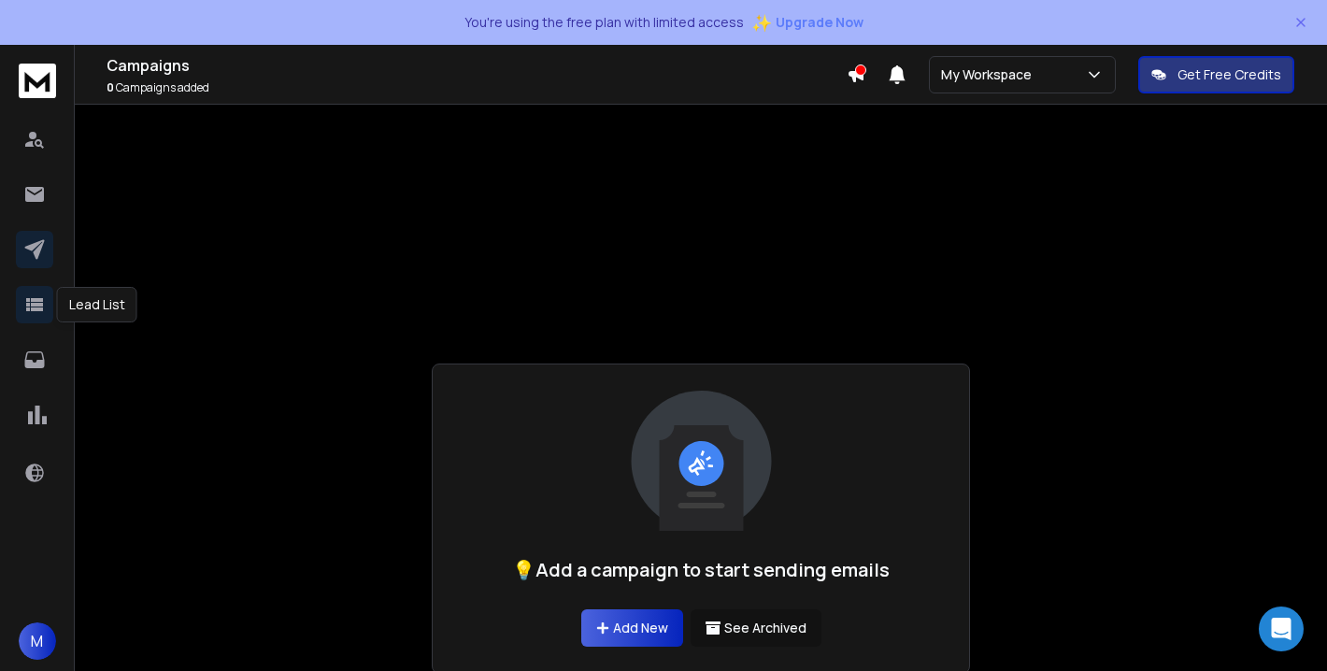
click at [37, 306] on icon at bounding box center [34, 304] width 17 height 13
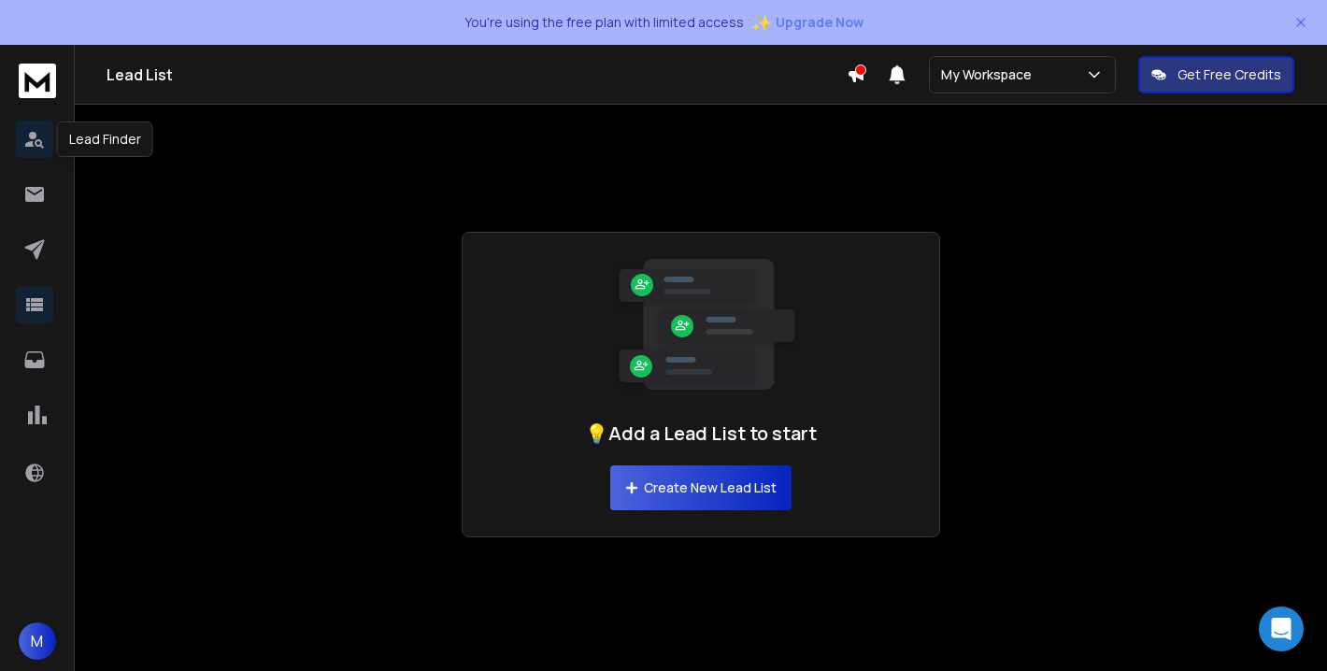
click at [36, 155] on link at bounding box center [34, 139] width 37 height 37
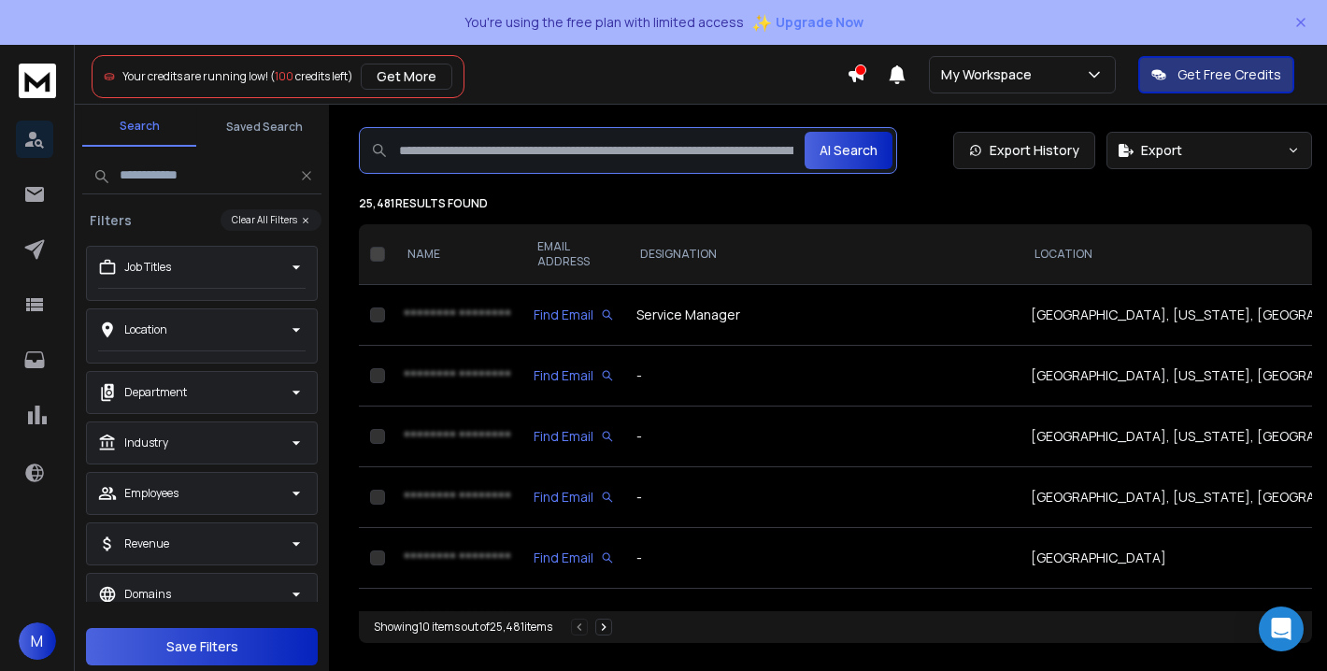
drag, startPoint x: 246, startPoint y: 185, endPoint x: 87, endPoint y: 179, distance: 158.9
click at [93, 181] on input "**********" at bounding box center [201, 175] width 239 height 37
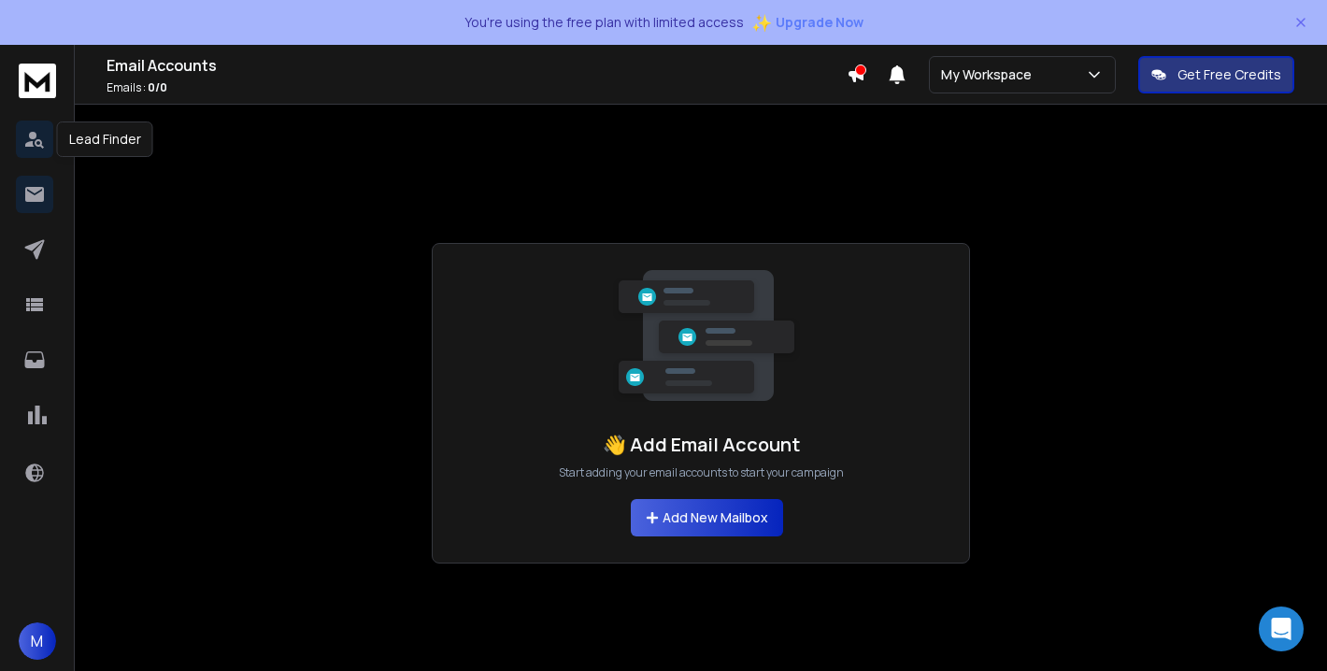
click at [46, 149] on link at bounding box center [34, 139] width 37 height 37
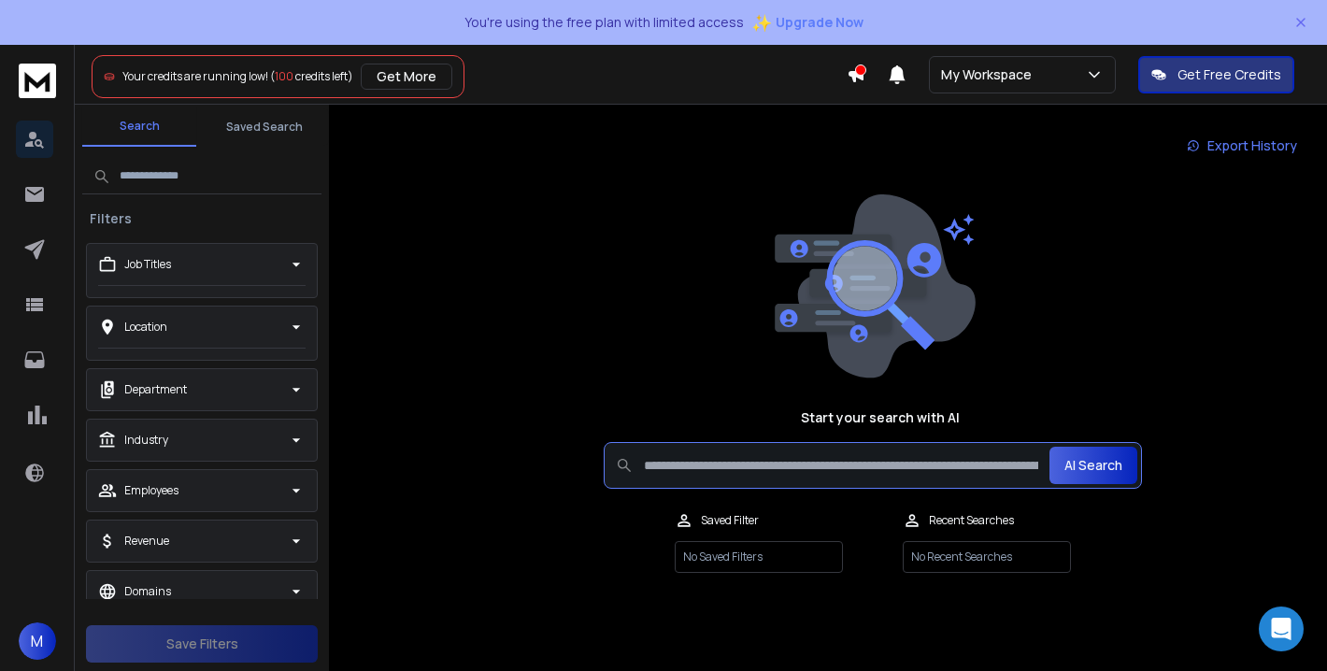
click at [187, 190] on input at bounding box center [201, 175] width 239 height 37
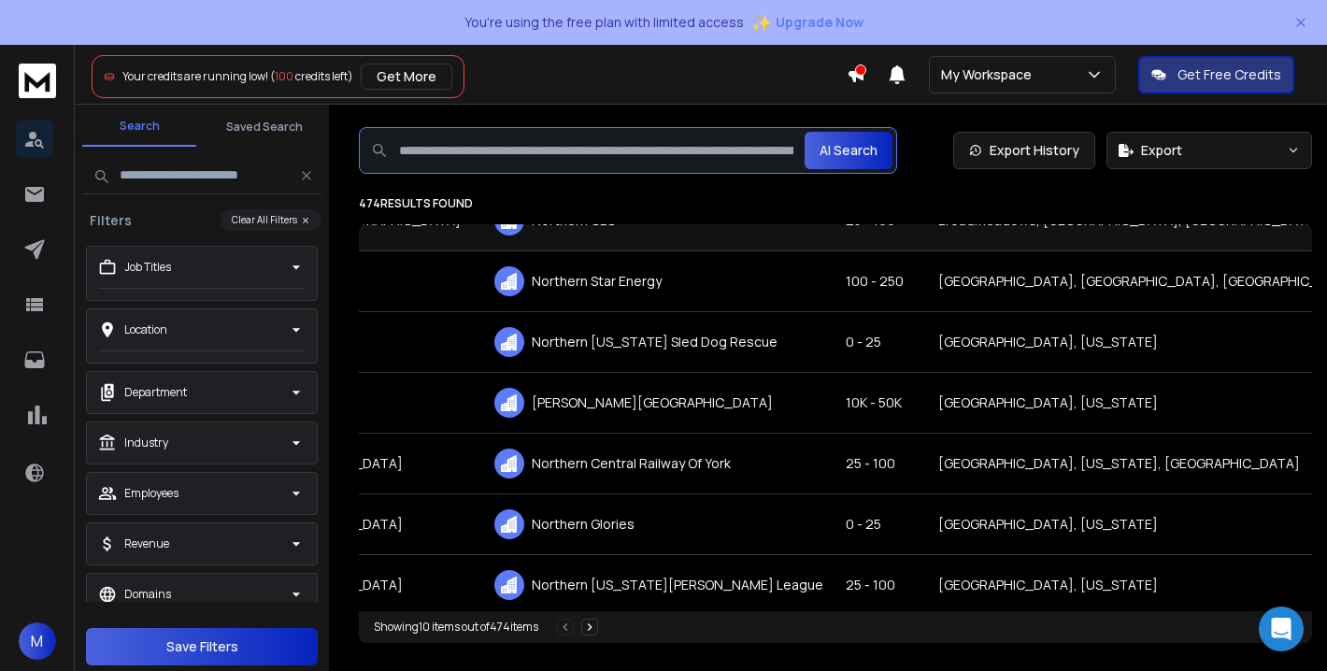
scroll to position [0, 938]
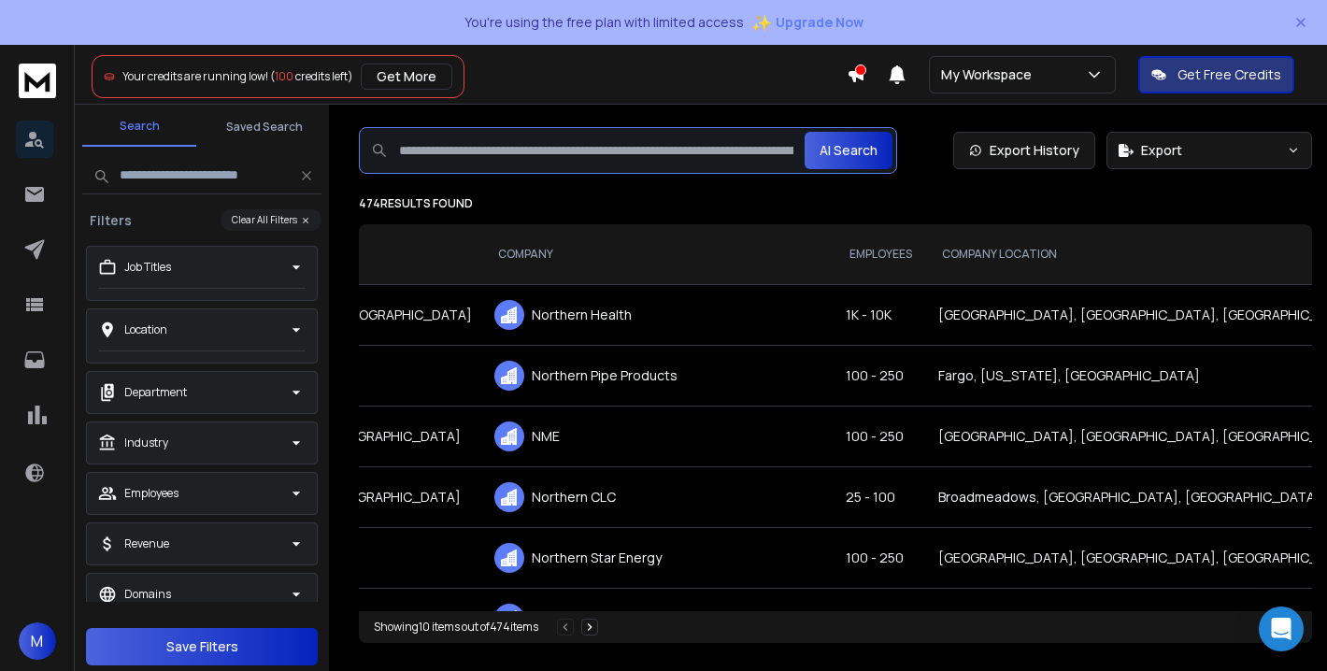
type input "**********"
